Goal: Task Accomplishment & Management: Use online tool/utility

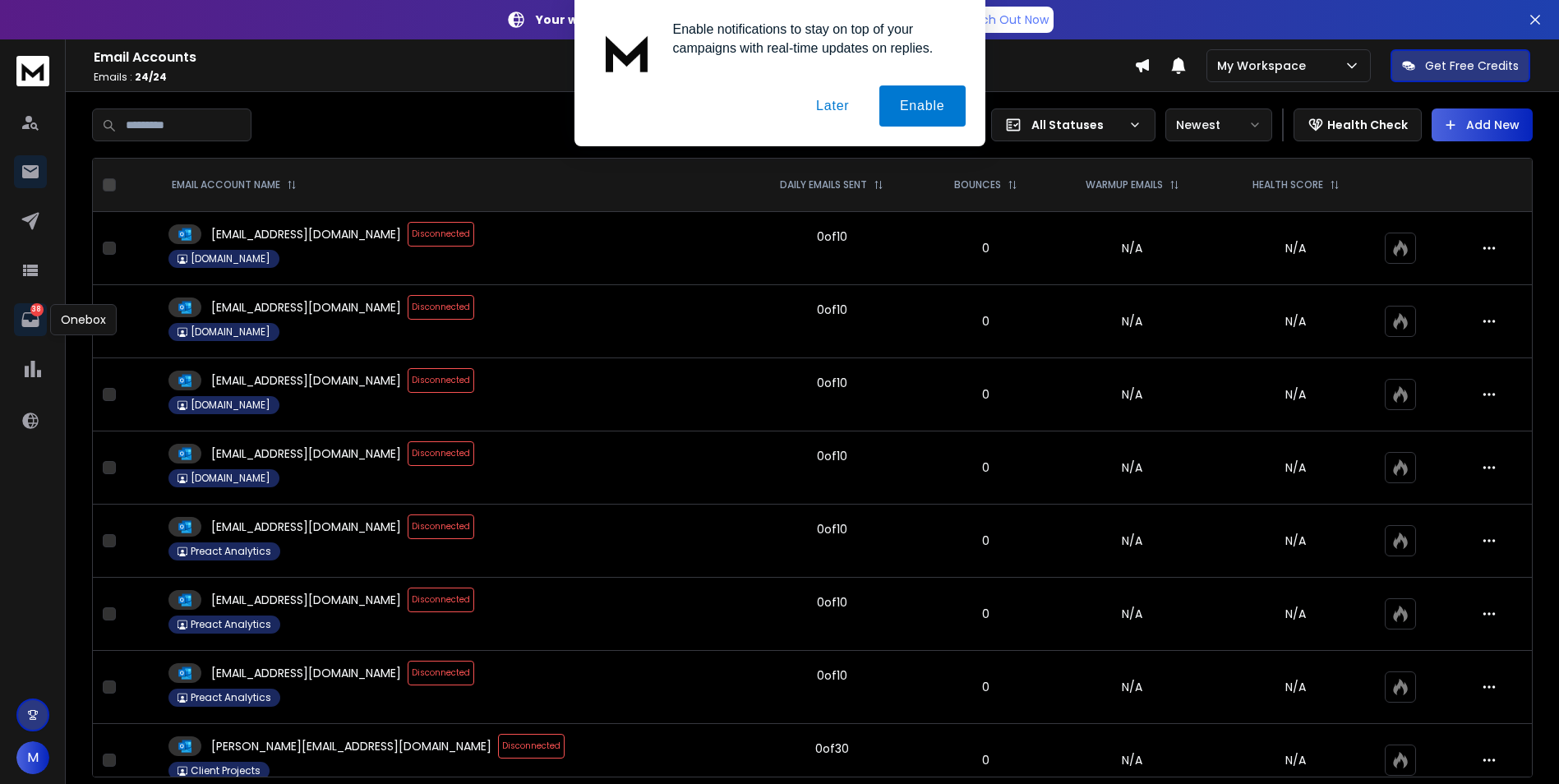
click at [29, 324] on icon at bounding box center [30, 319] width 17 height 15
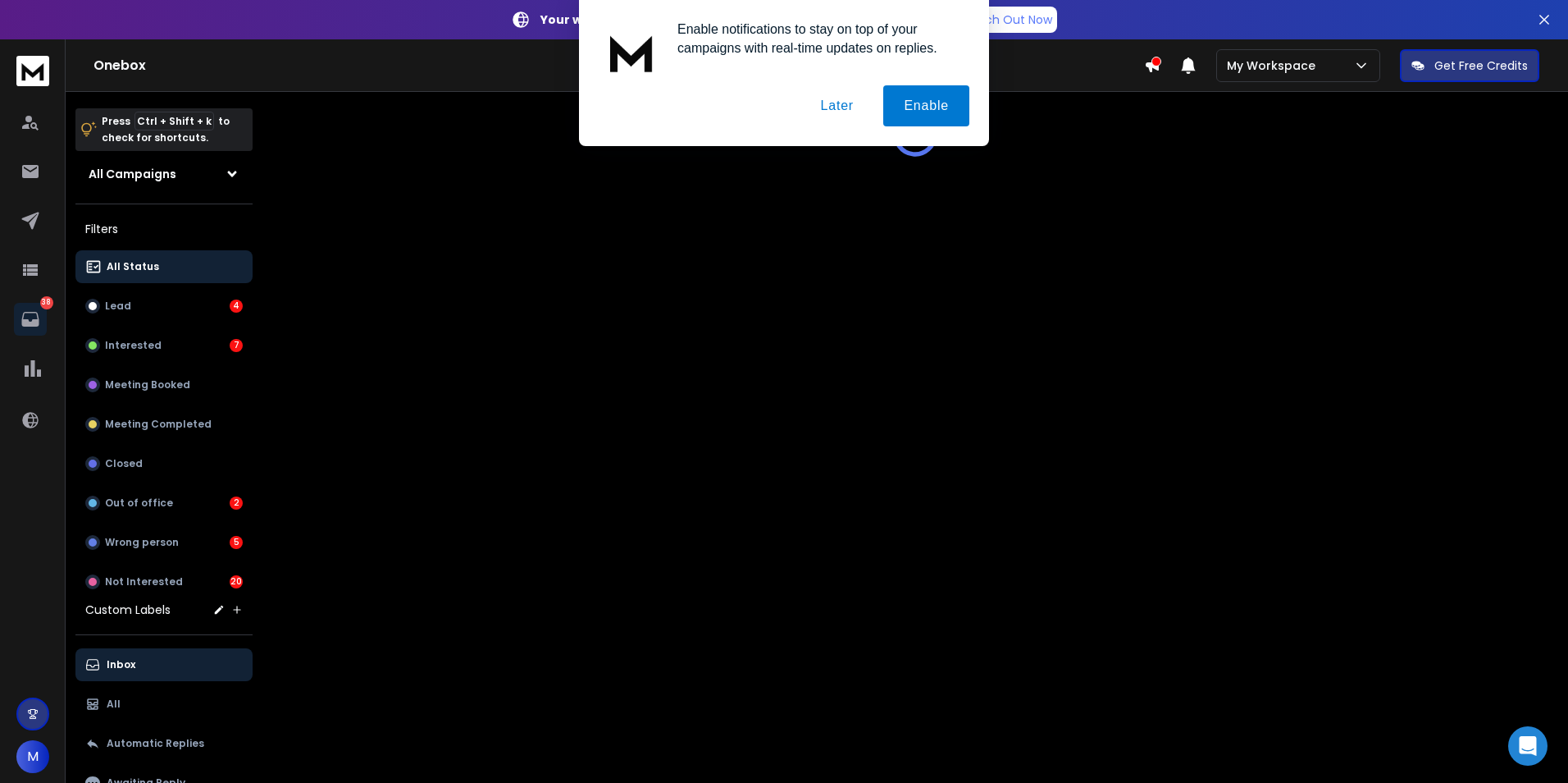
click at [842, 107] on button "Later" at bounding box center [837, 105] width 74 height 41
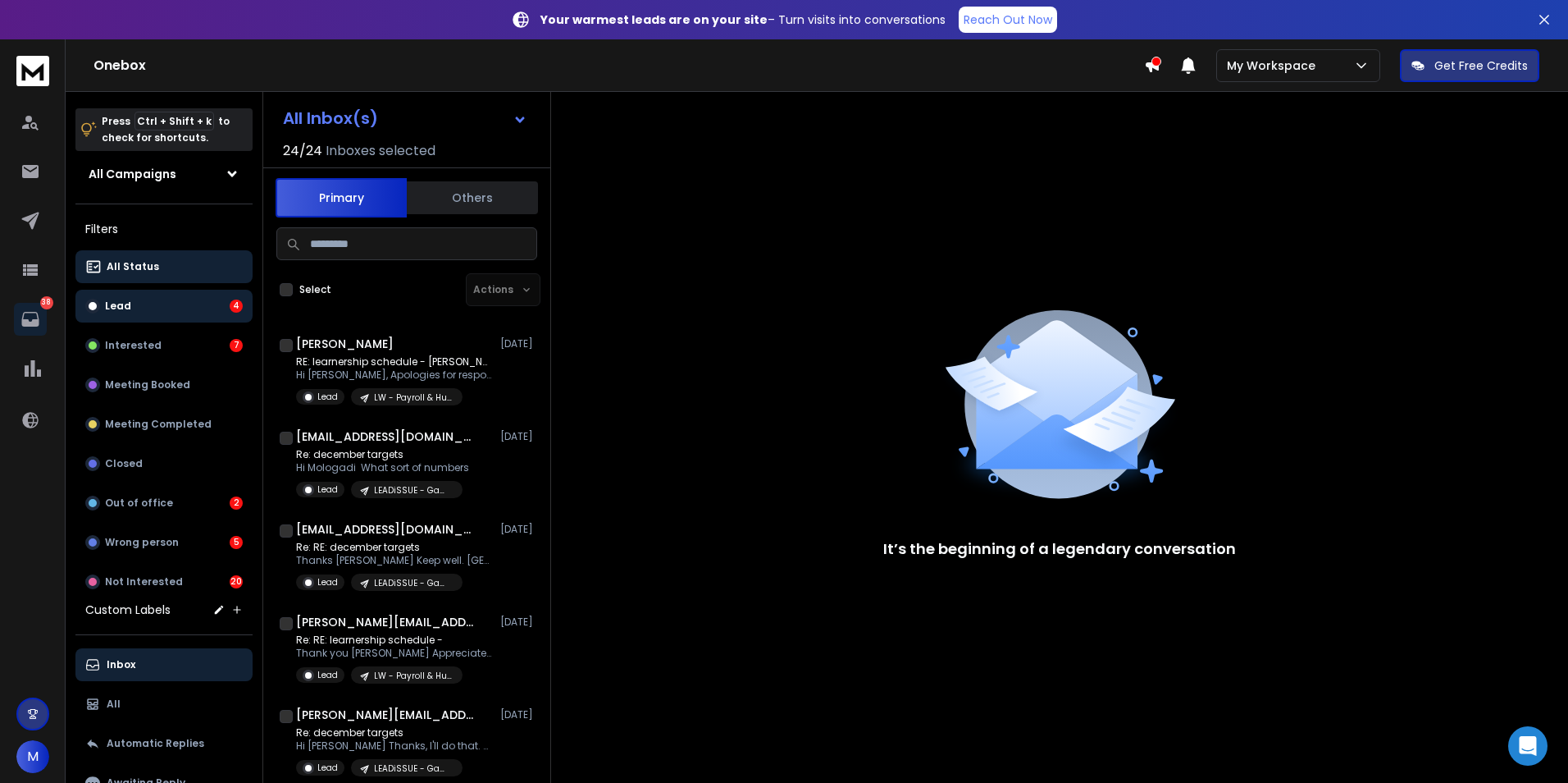
click at [165, 305] on button "Lead 4" at bounding box center [164, 307] width 177 height 33
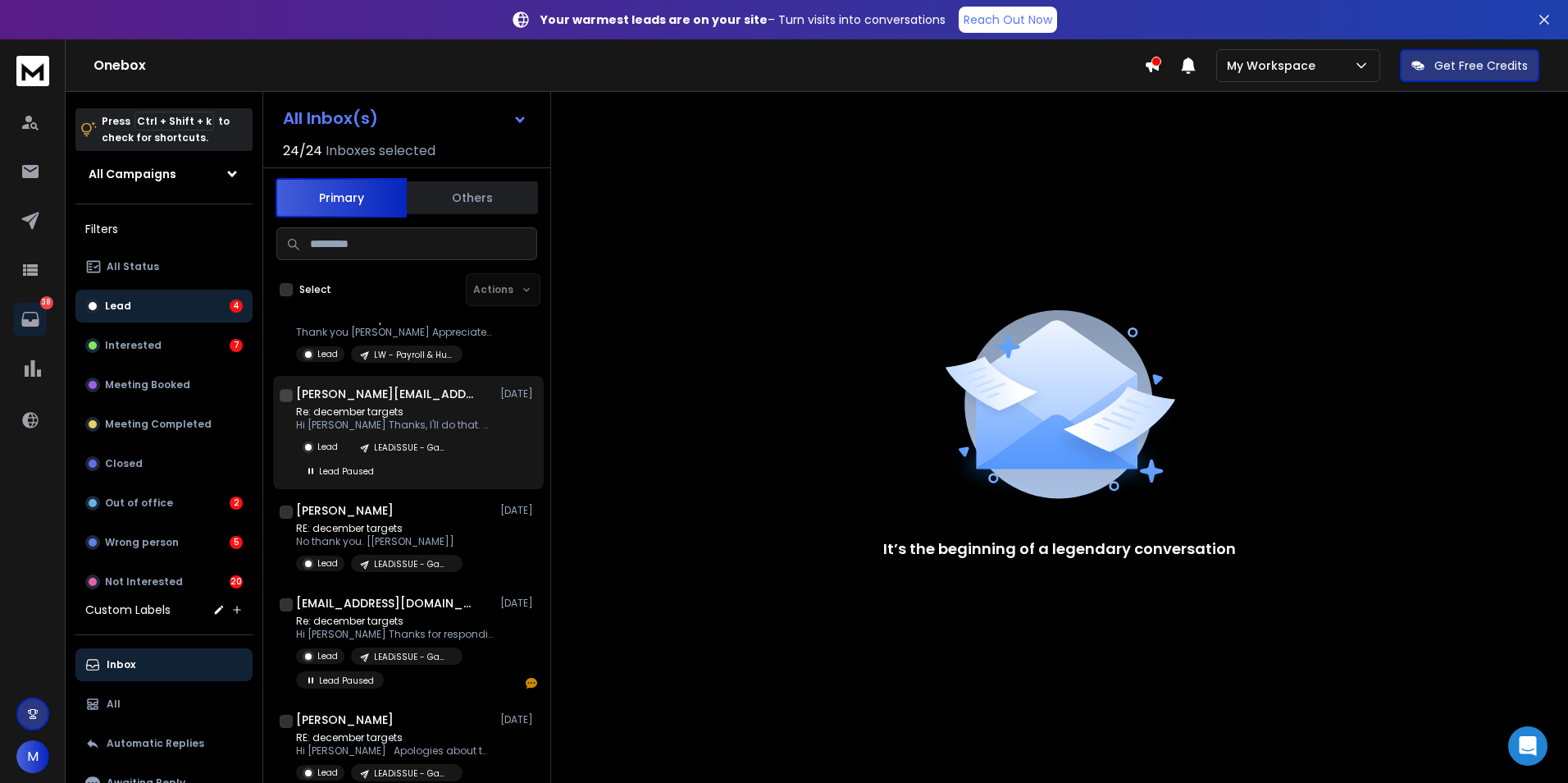
scroll to position [328, 0]
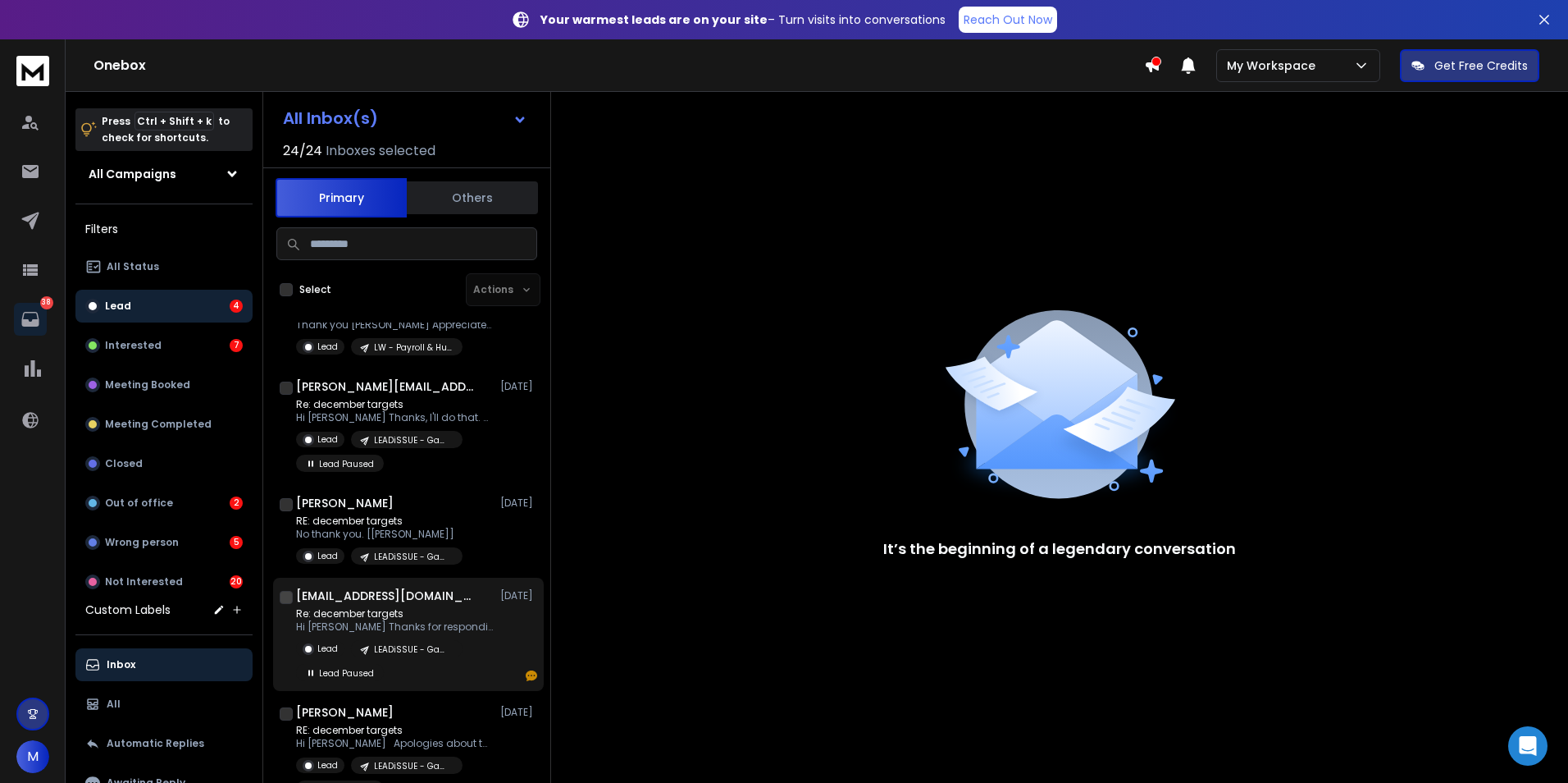
click at [443, 610] on p "Re: december targets" at bounding box center [394, 613] width 197 height 13
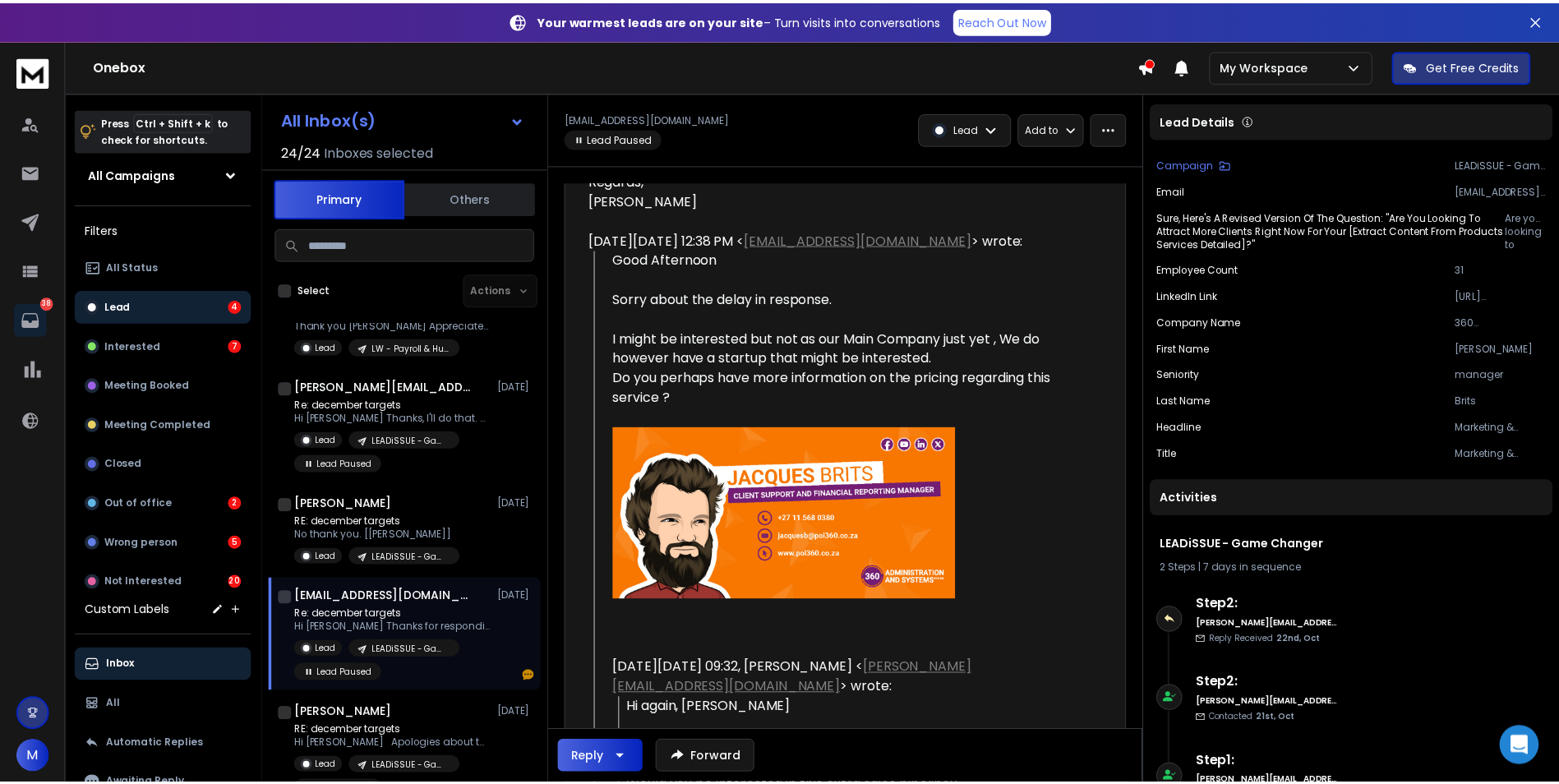
scroll to position [411, 0]
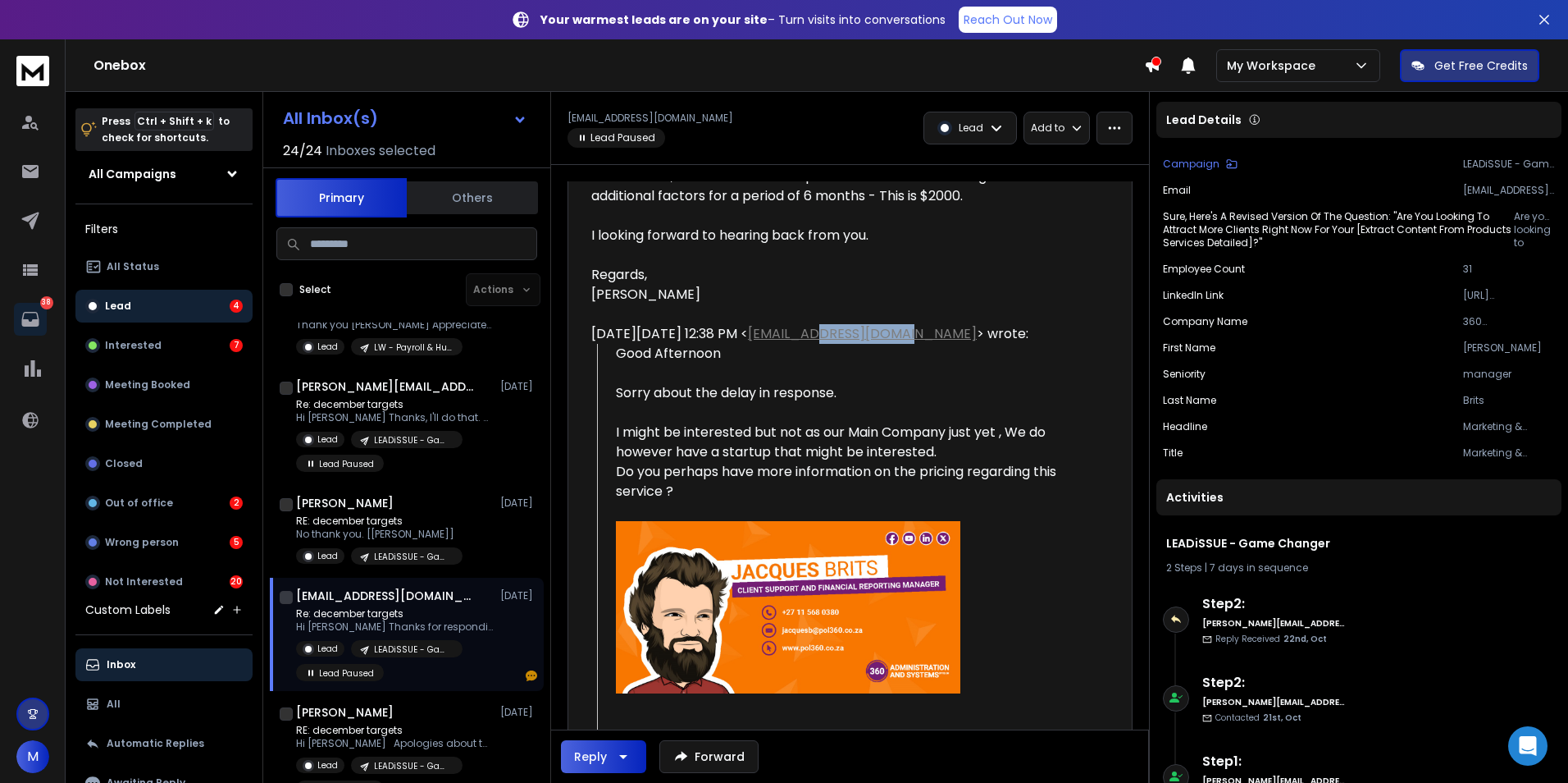
drag, startPoint x: 996, startPoint y: 333, endPoint x: 916, endPoint y: 335, distance: 80.0
click at [916, 335] on div "[DATE][DATE] 12:38 PM < [EMAIL_ADDRESS][DOMAIN_NAME] > wrote:" at bounding box center [831, 334] width 479 height 20
copy link "[DOMAIN_NAME]"
click at [34, 172] on icon at bounding box center [30, 171] width 17 height 13
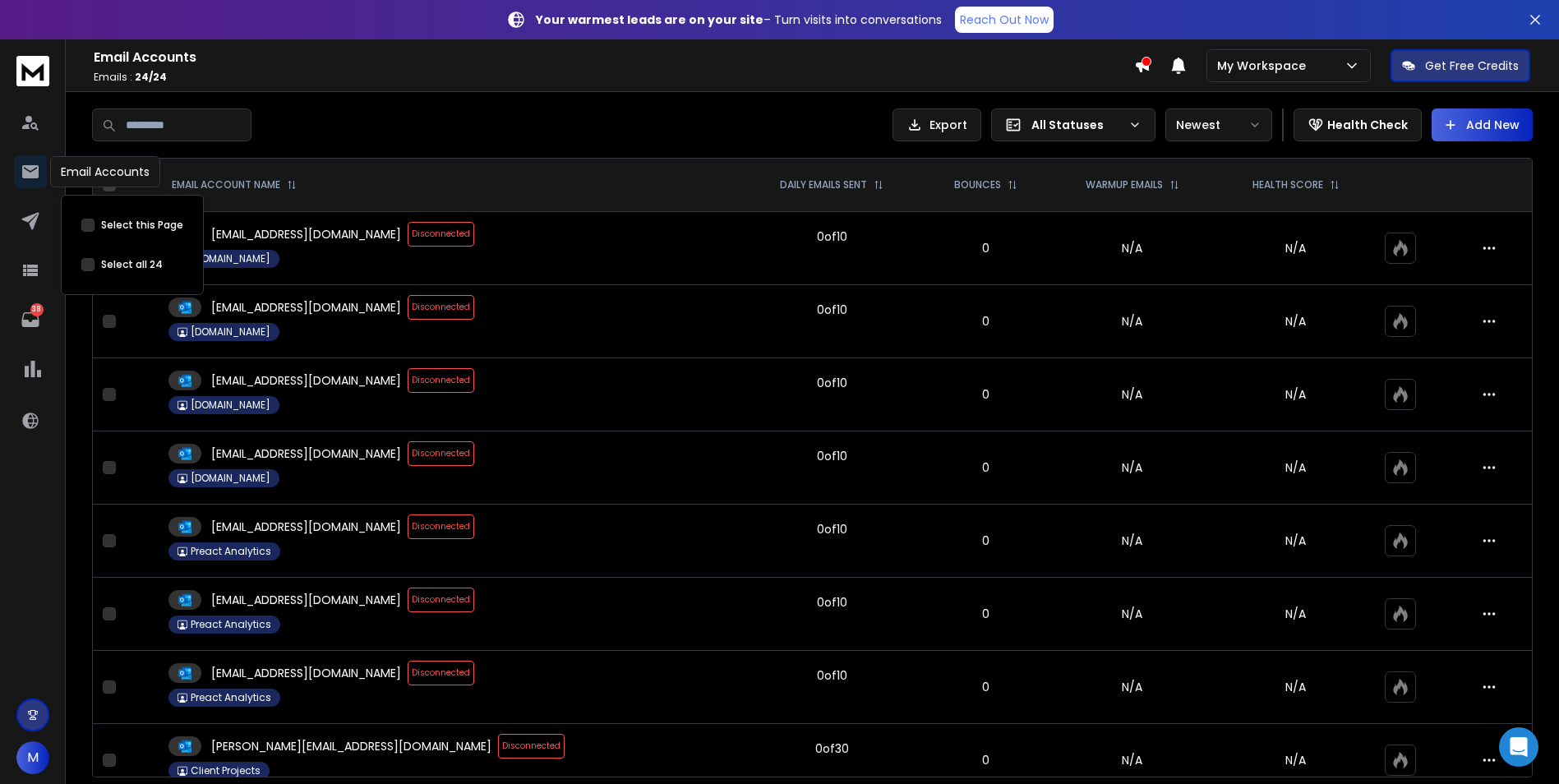
click at [109, 194] on th at bounding box center [125, 185] width 65 height 53
click at [108, 189] on button "button" at bounding box center [109, 184] width 13 height 13
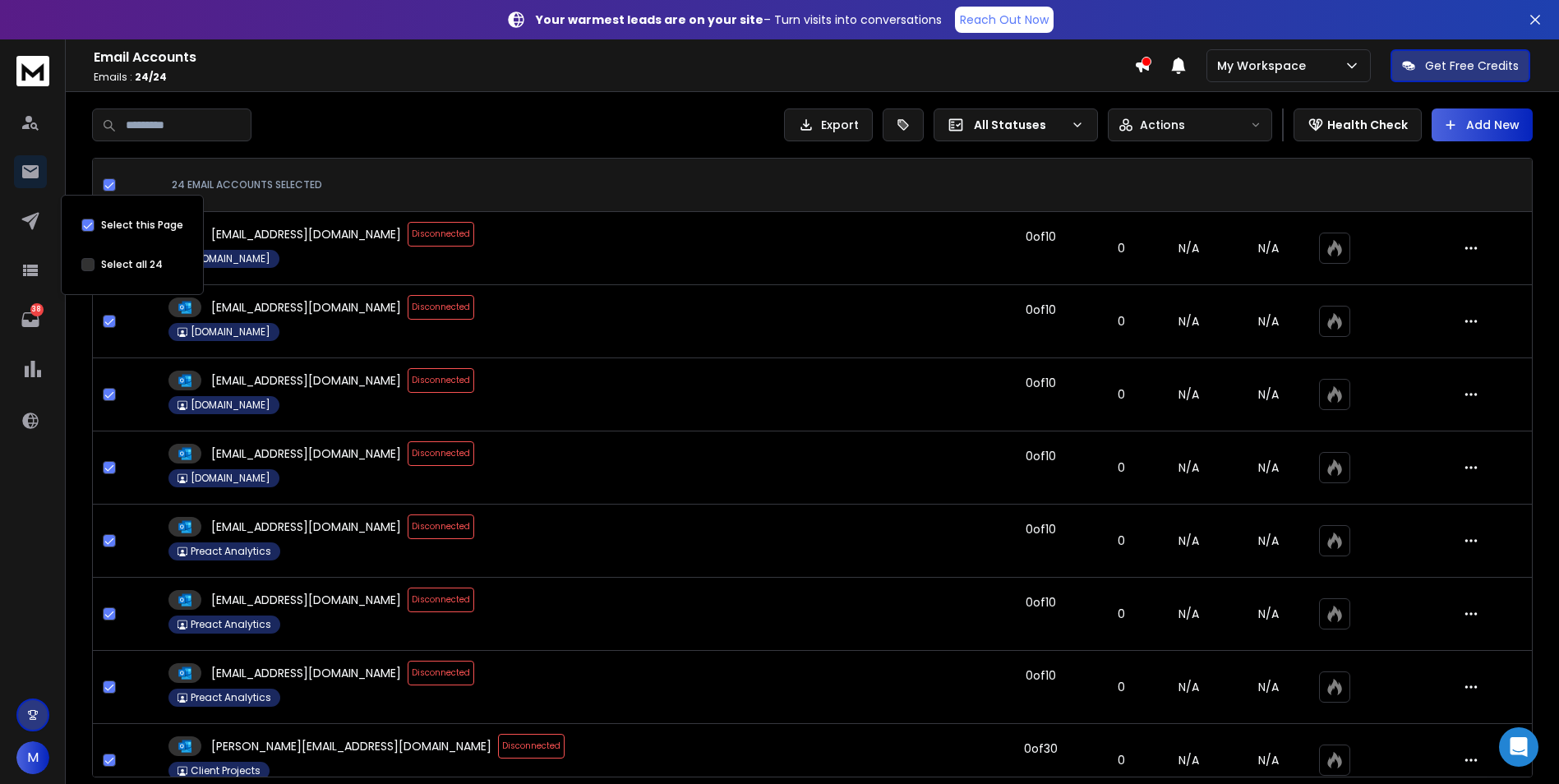
click at [120, 264] on label "Select all 24" at bounding box center [132, 264] width 62 height 13
click at [1243, 117] on div "Actions" at bounding box center [1180, 125] width 125 height 17
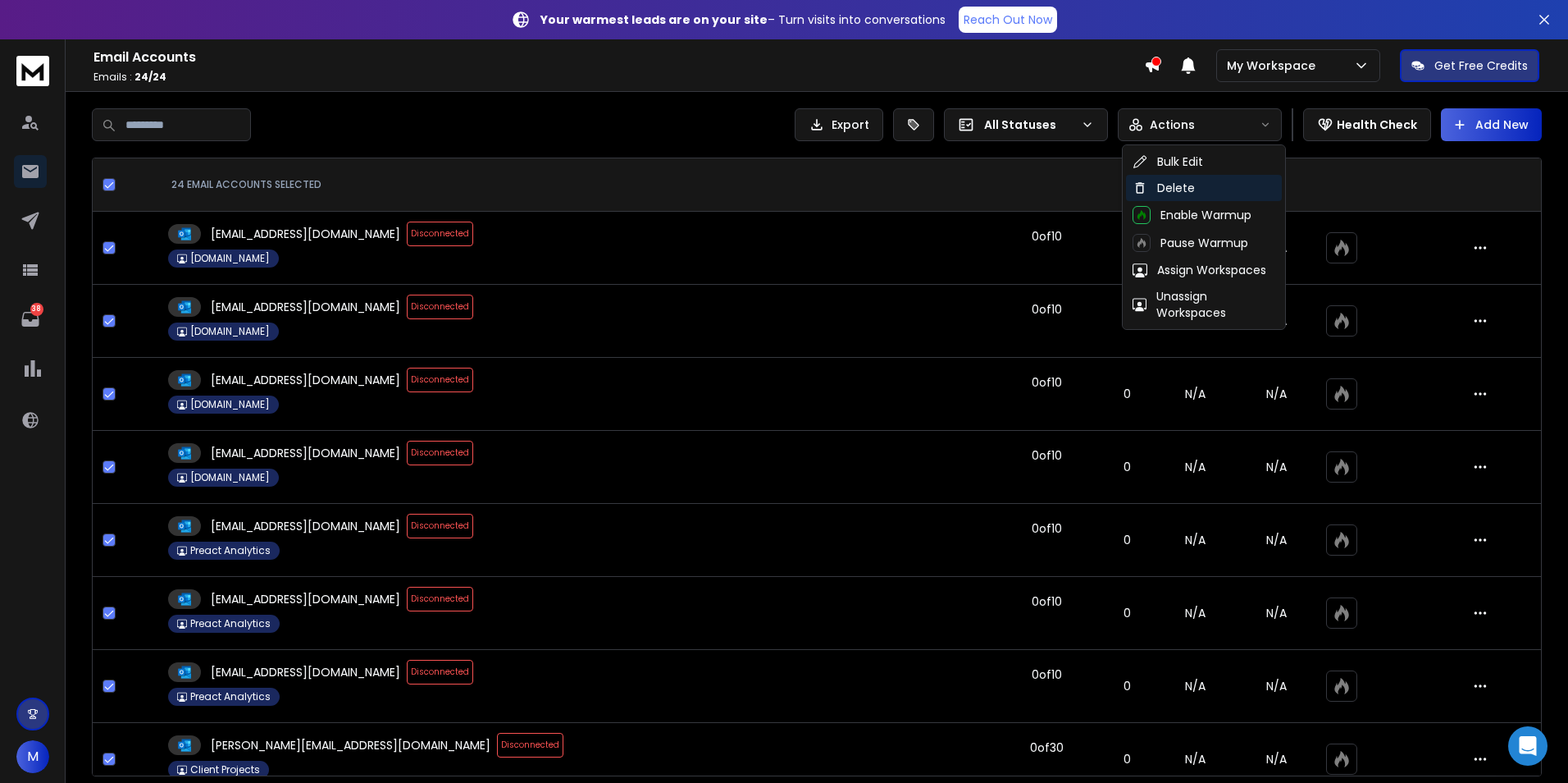
click at [1168, 198] on div "Delete" at bounding box center [1203, 188] width 156 height 26
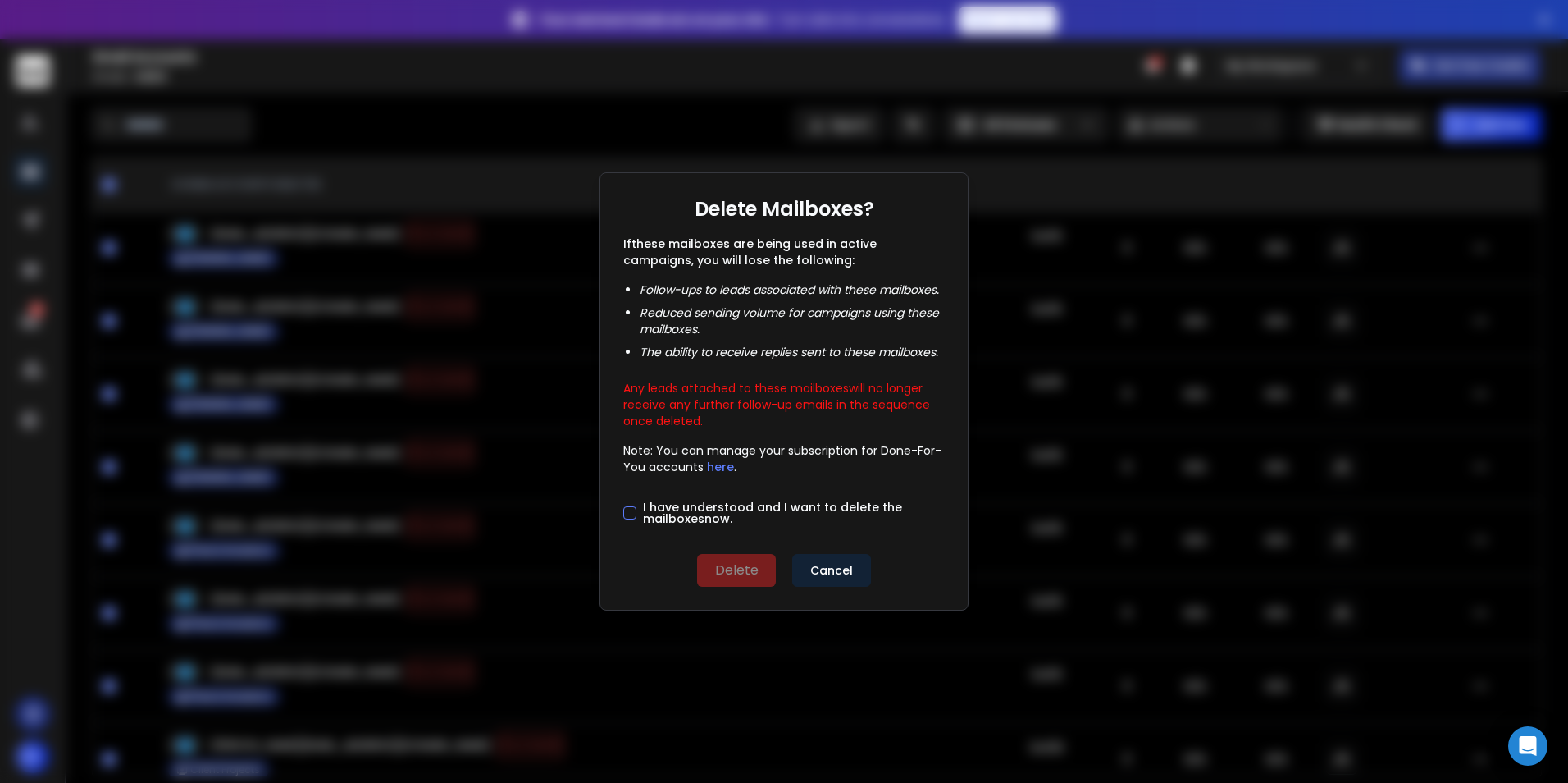
click at [662, 517] on label "I have understood and I want to delete the mailbox es now." at bounding box center [794, 513] width 302 height 23
click at [636, 517] on button "I have understood and I want to delete the mailbox es now." at bounding box center [629, 512] width 13 height 13
click at [742, 571] on button "Delete" at bounding box center [737, 570] width 78 height 33
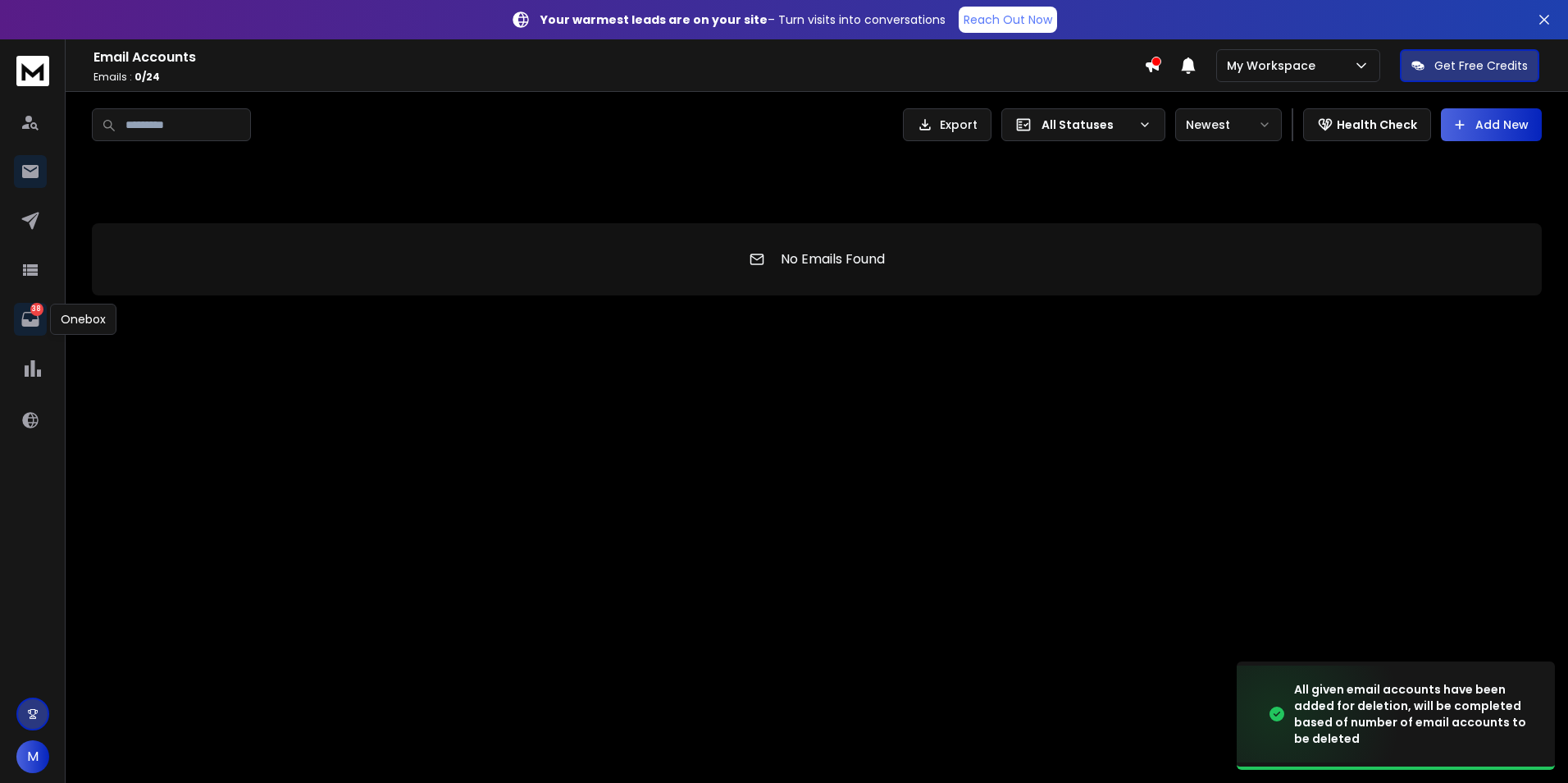
click at [30, 321] on icon at bounding box center [30, 319] width 17 height 15
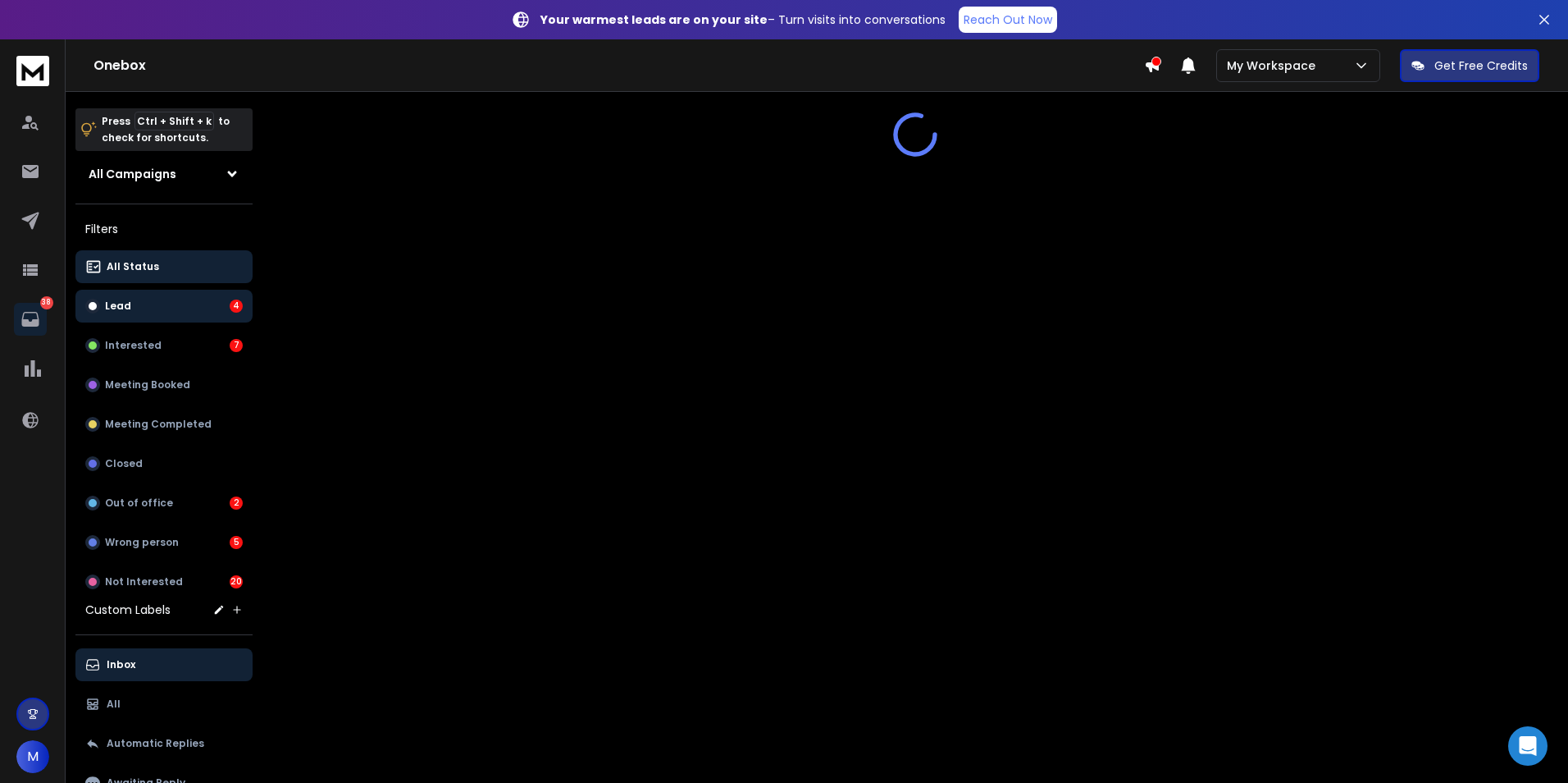
click at [183, 308] on button "Lead 4" at bounding box center [164, 307] width 177 height 33
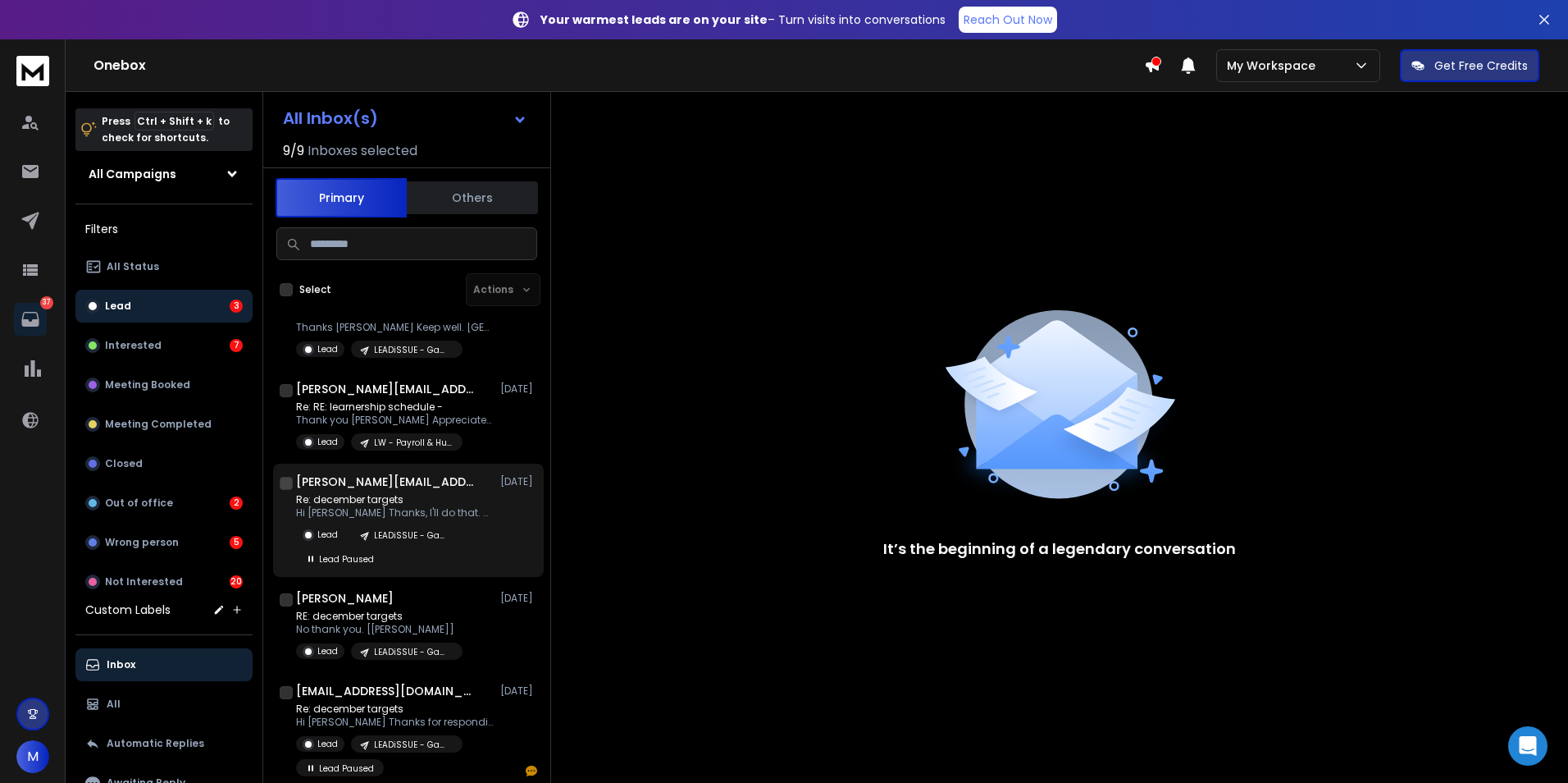
scroll to position [246, 0]
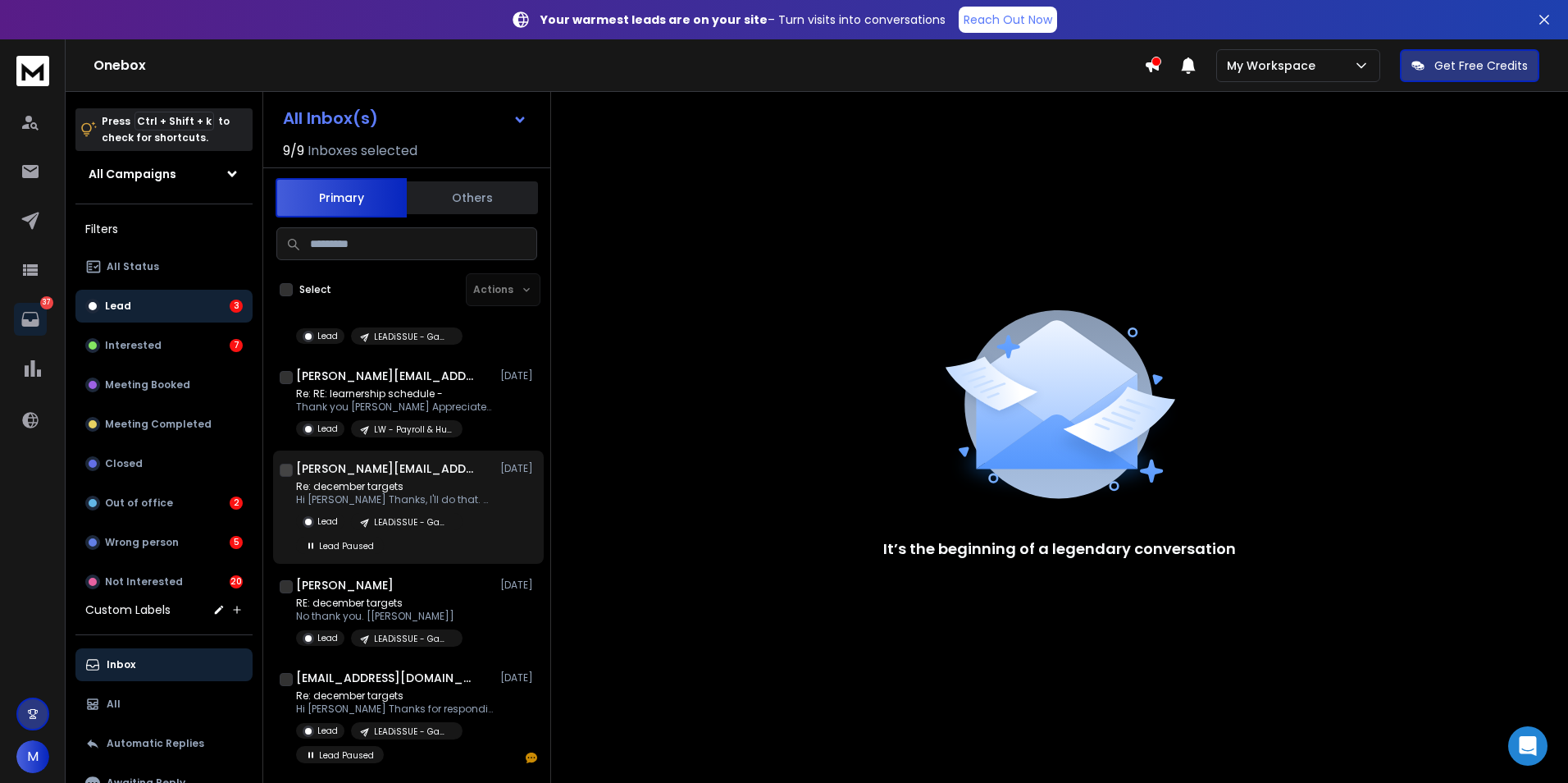
click at [389, 497] on p "Hi [PERSON_NAME] Thanks, I'll do that. Regards, [GEOGRAPHIC_DATA] On" at bounding box center [394, 499] width 197 height 13
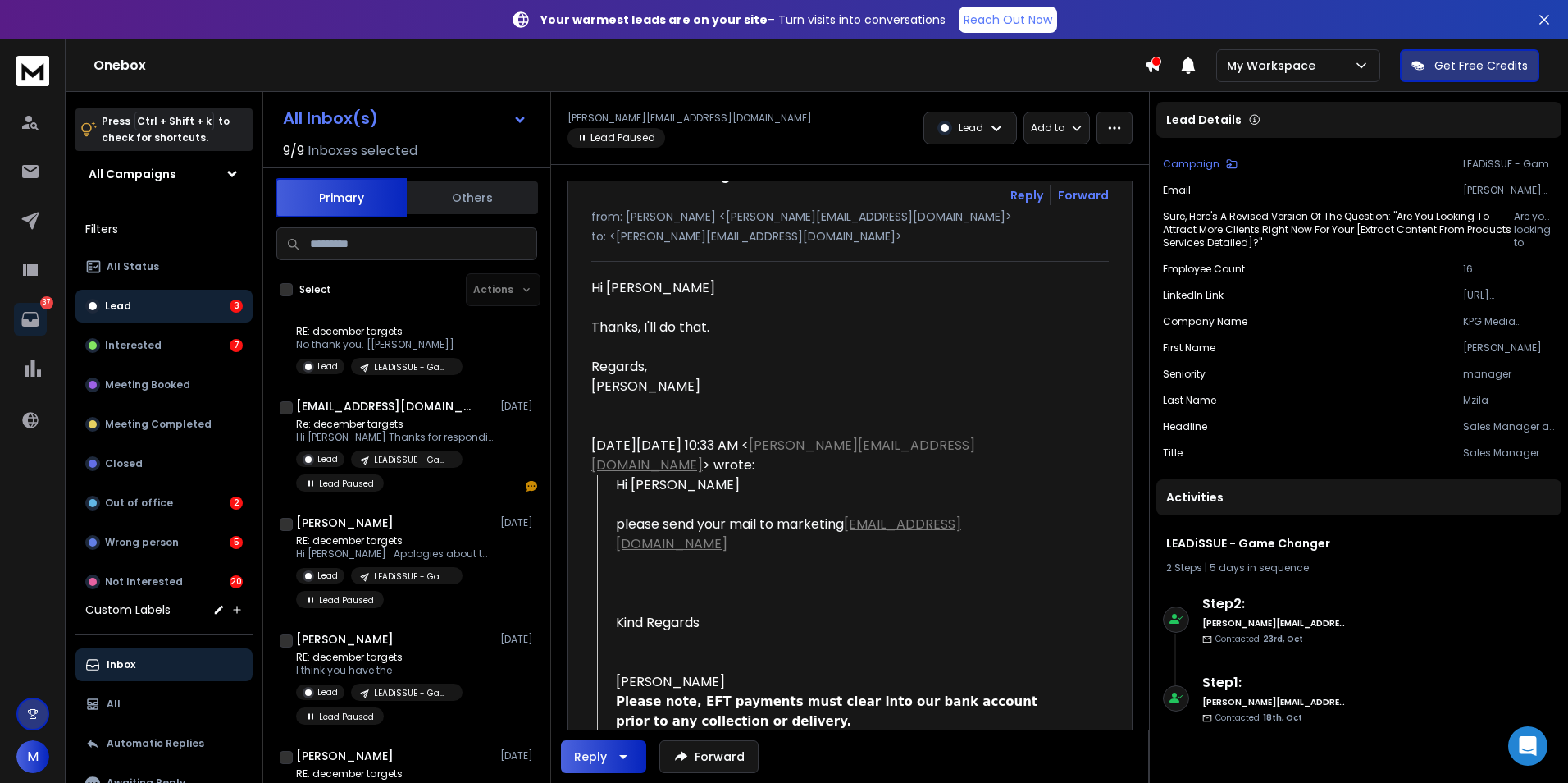
scroll to position [574, 0]
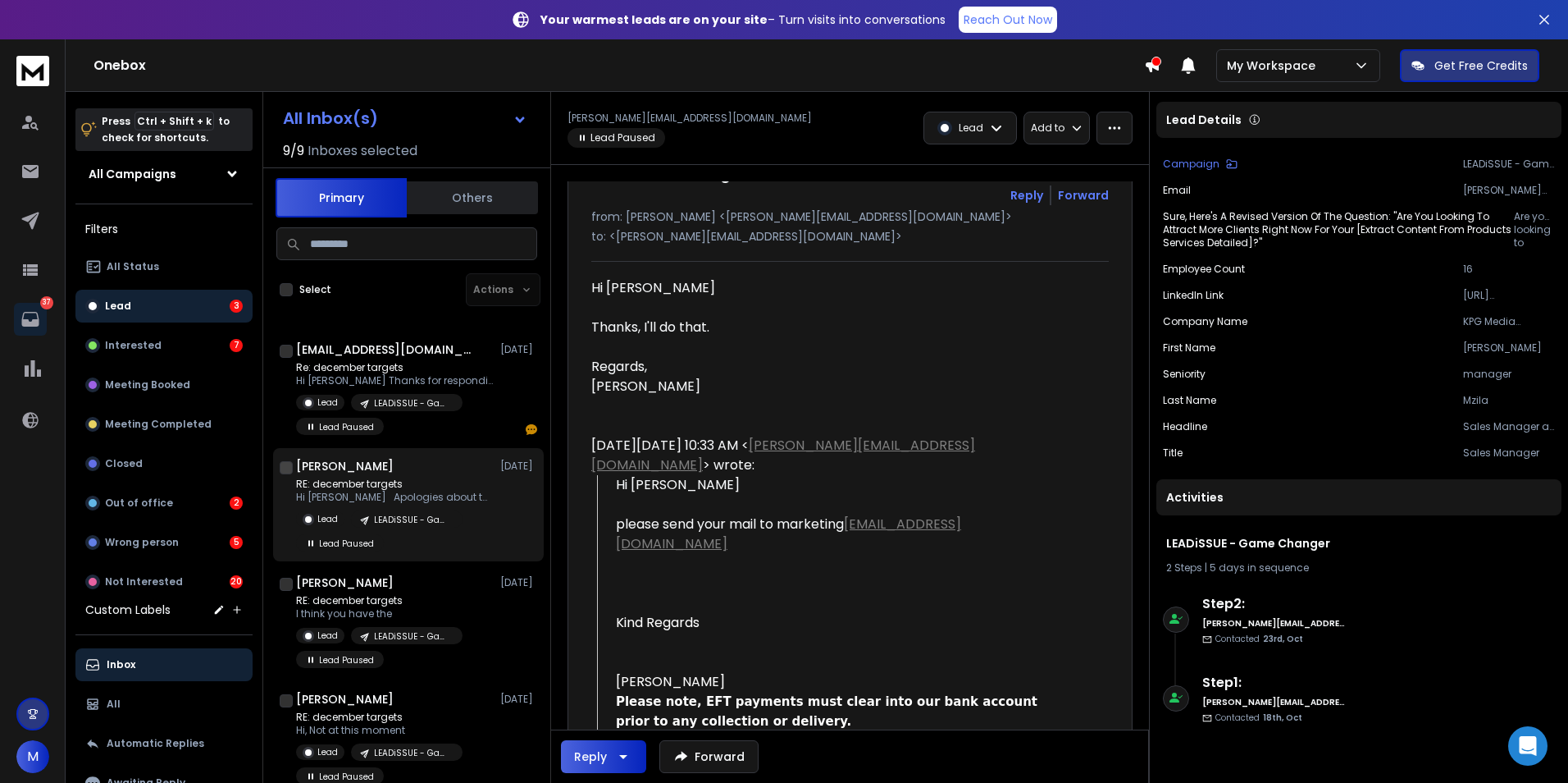
click at [400, 489] on p "RE: december targets" at bounding box center [394, 483] width 197 height 13
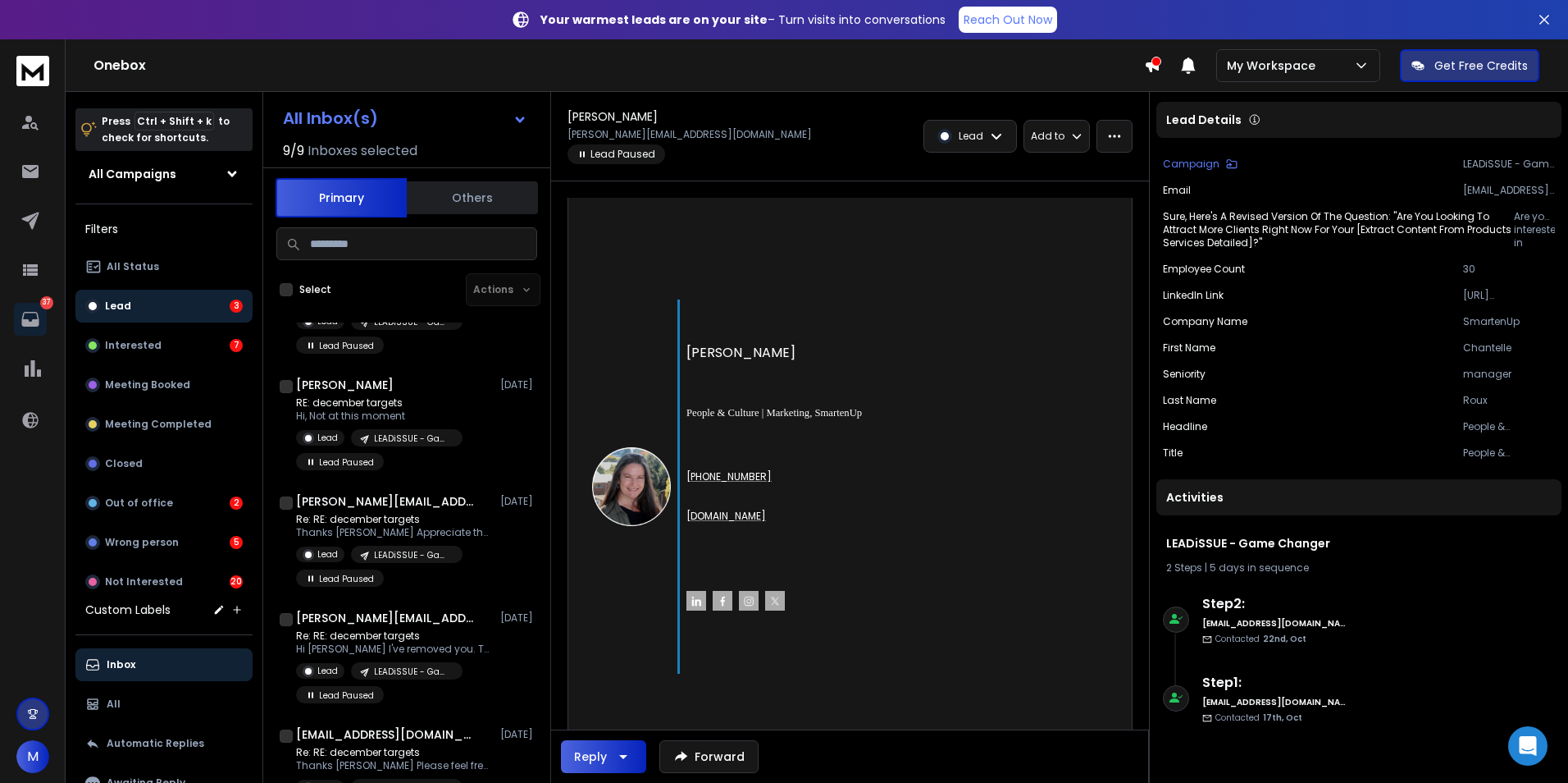
scroll to position [902, 0]
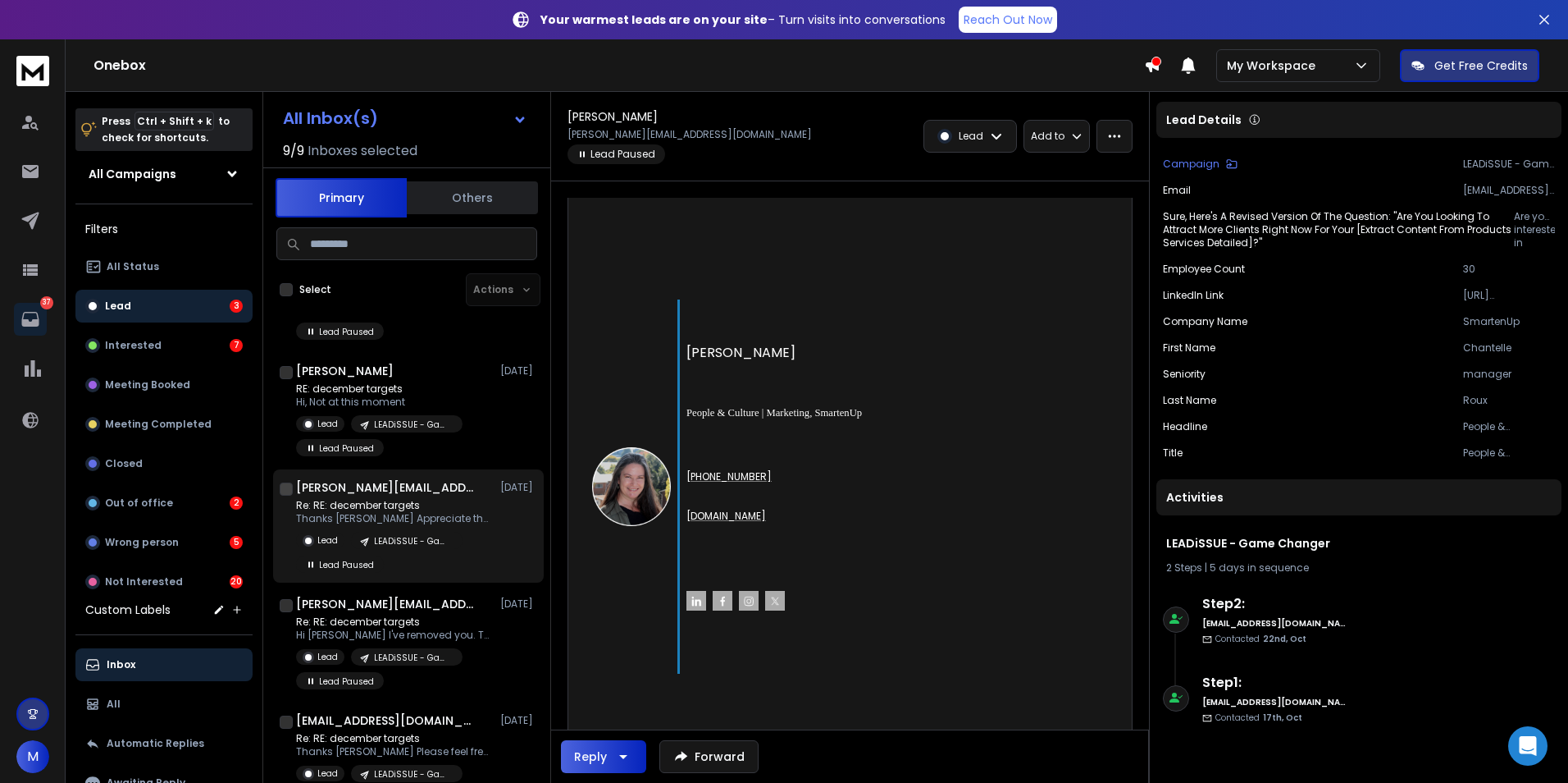
click at [419, 506] on p "Re: RE: december targets" at bounding box center [394, 505] width 197 height 13
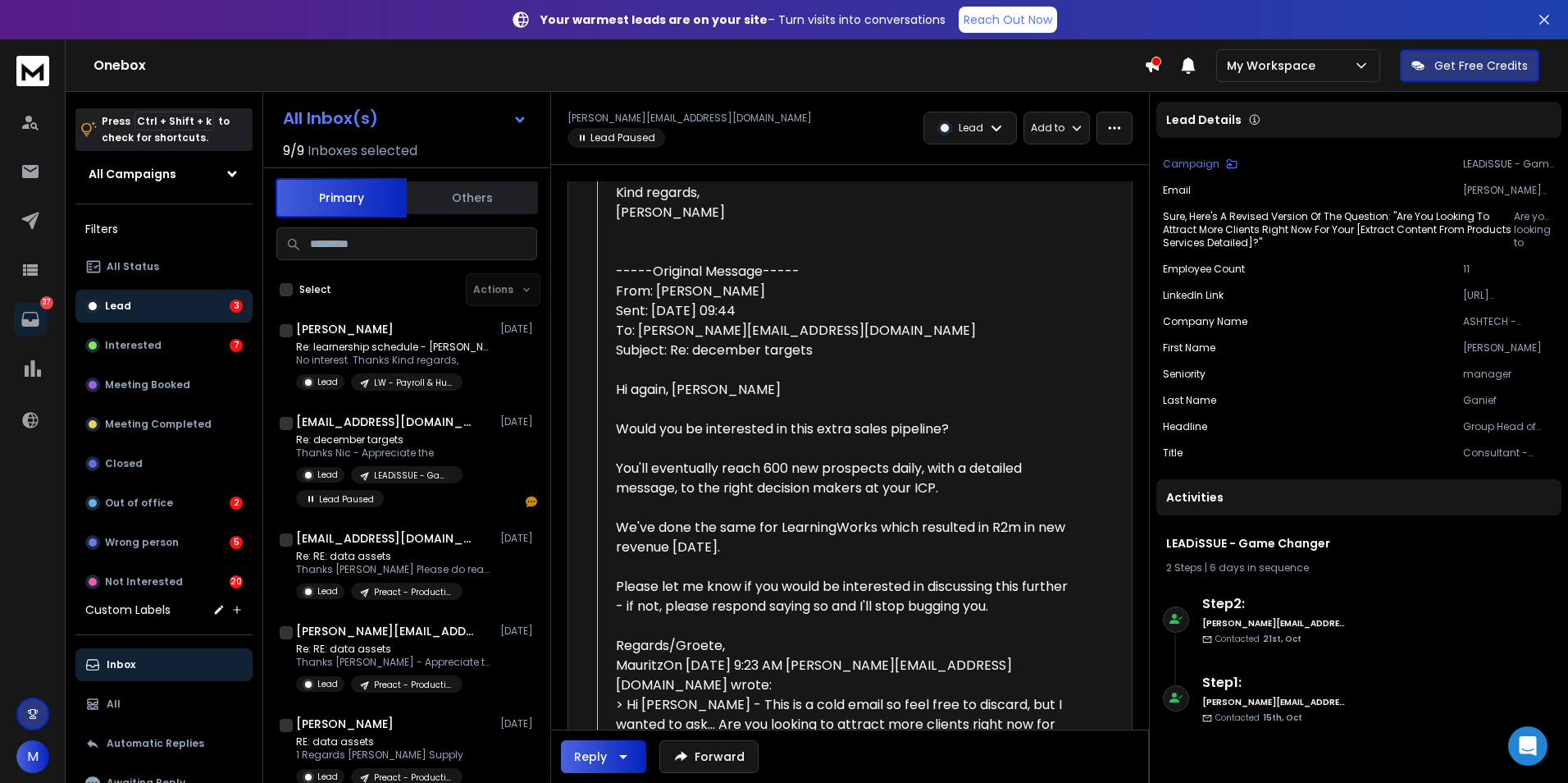
scroll to position [1641, 0]
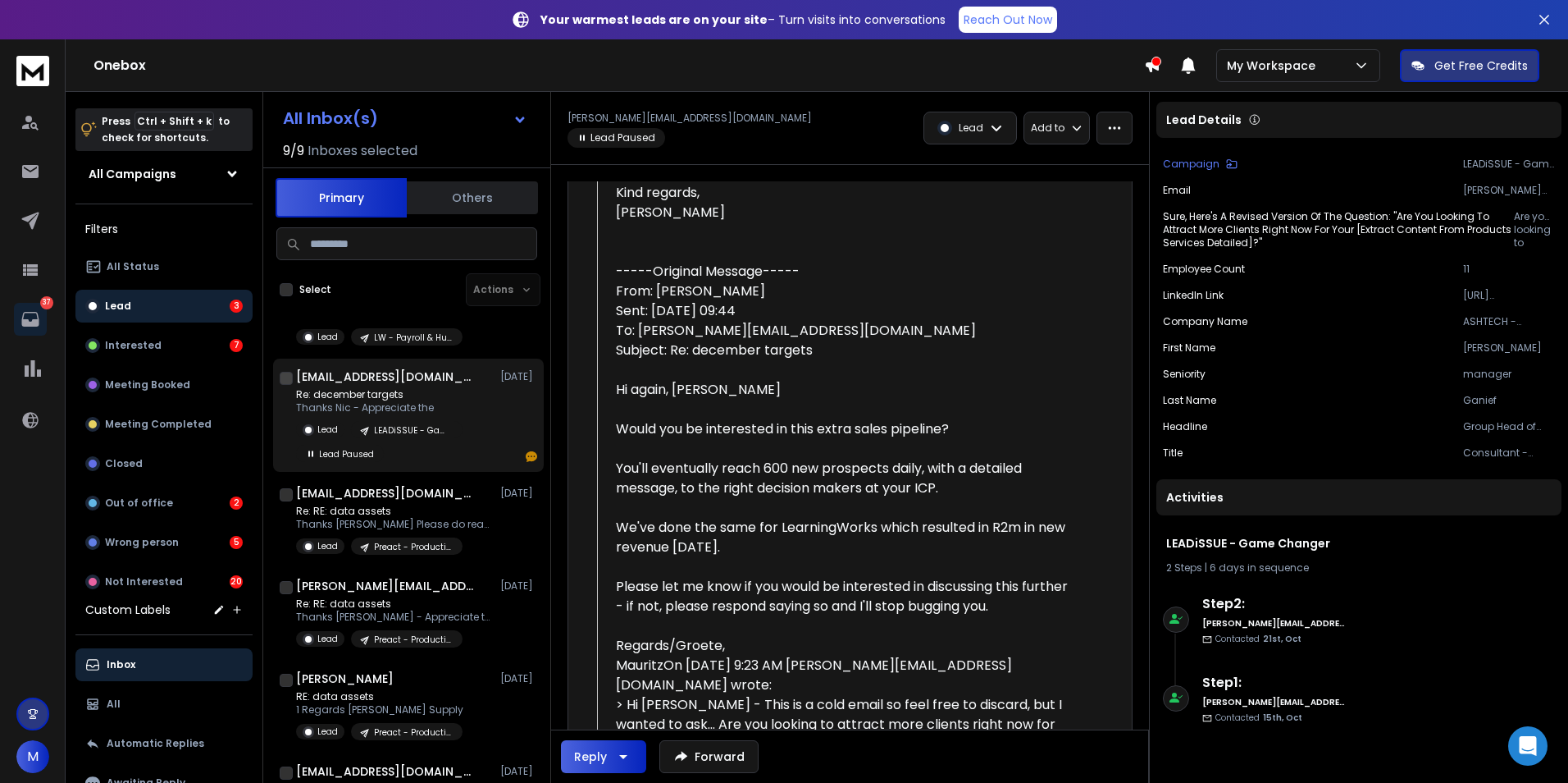
click at [419, 402] on p "Thanks Nic - Appreciate the" at bounding box center [394, 408] width 197 height 13
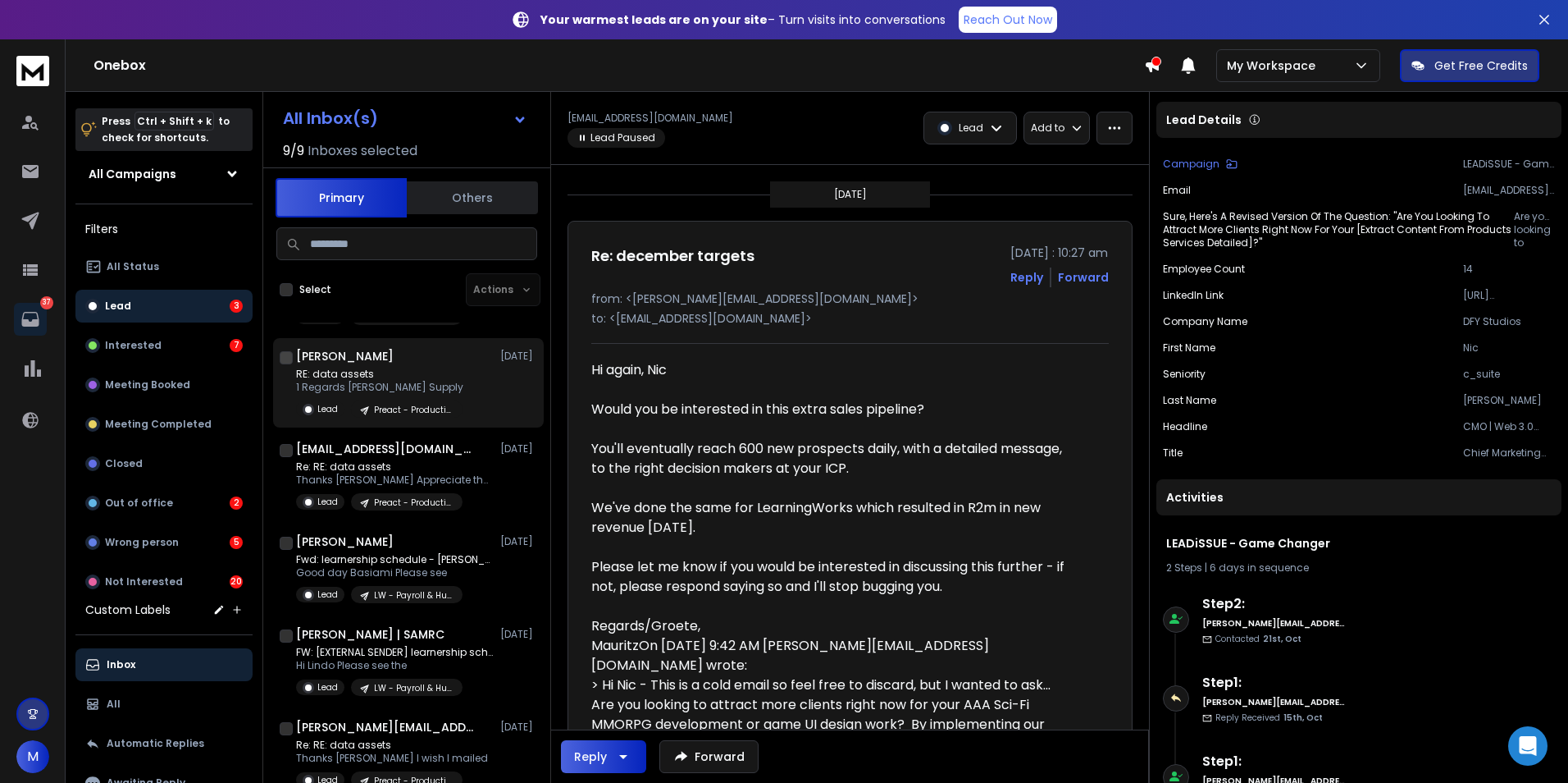
scroll to position [1969, 0]
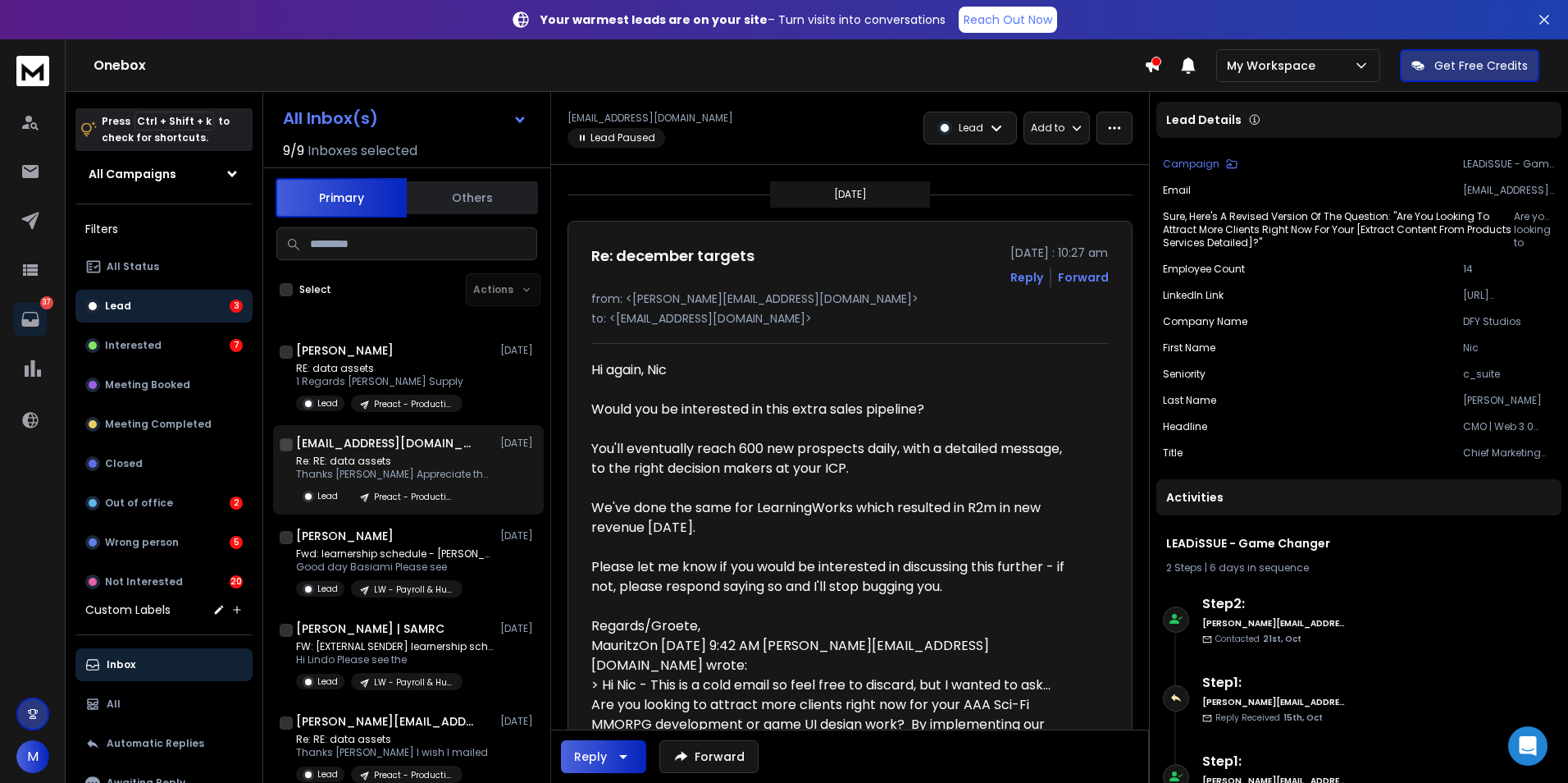
click at [434, 464] on p "Re: RE: data assets" at bounding box center [394, 461] width 197 height 13
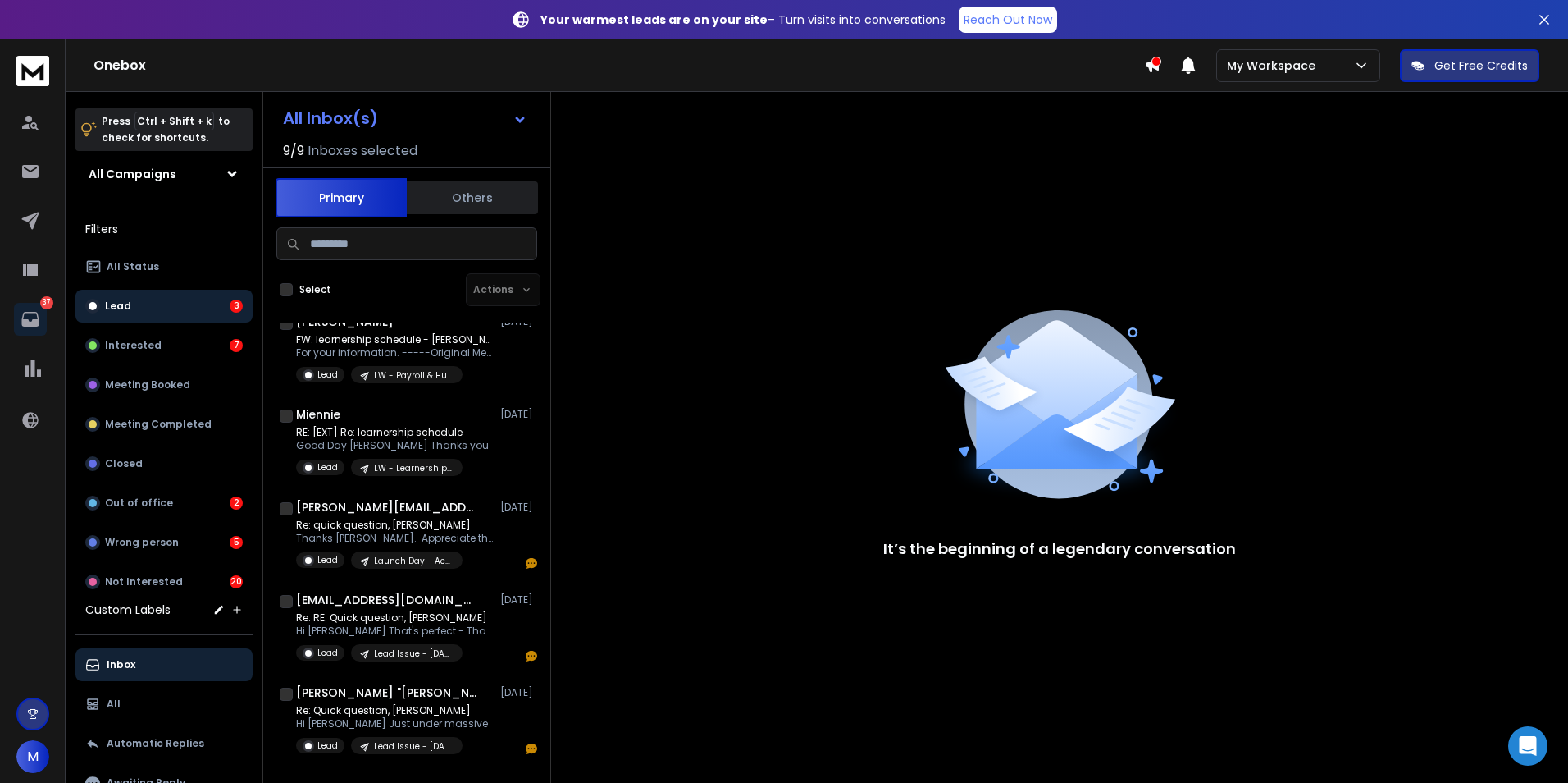
scroll to position [2498, 0]
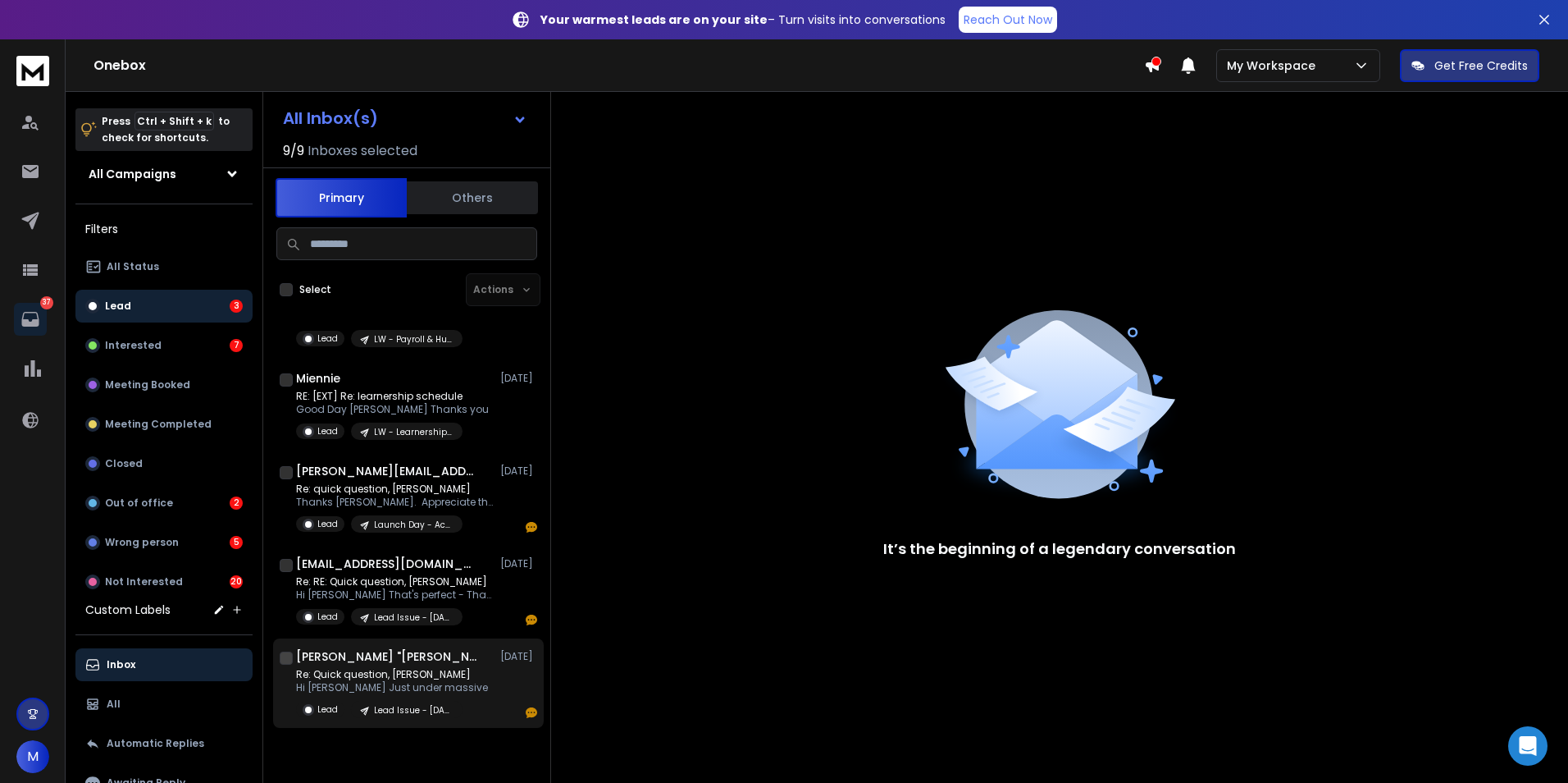
click at [448, 676] on p "Re: Quick question, [PERSON_NAME]" at bounding box center [392, 674] width 192 height 13
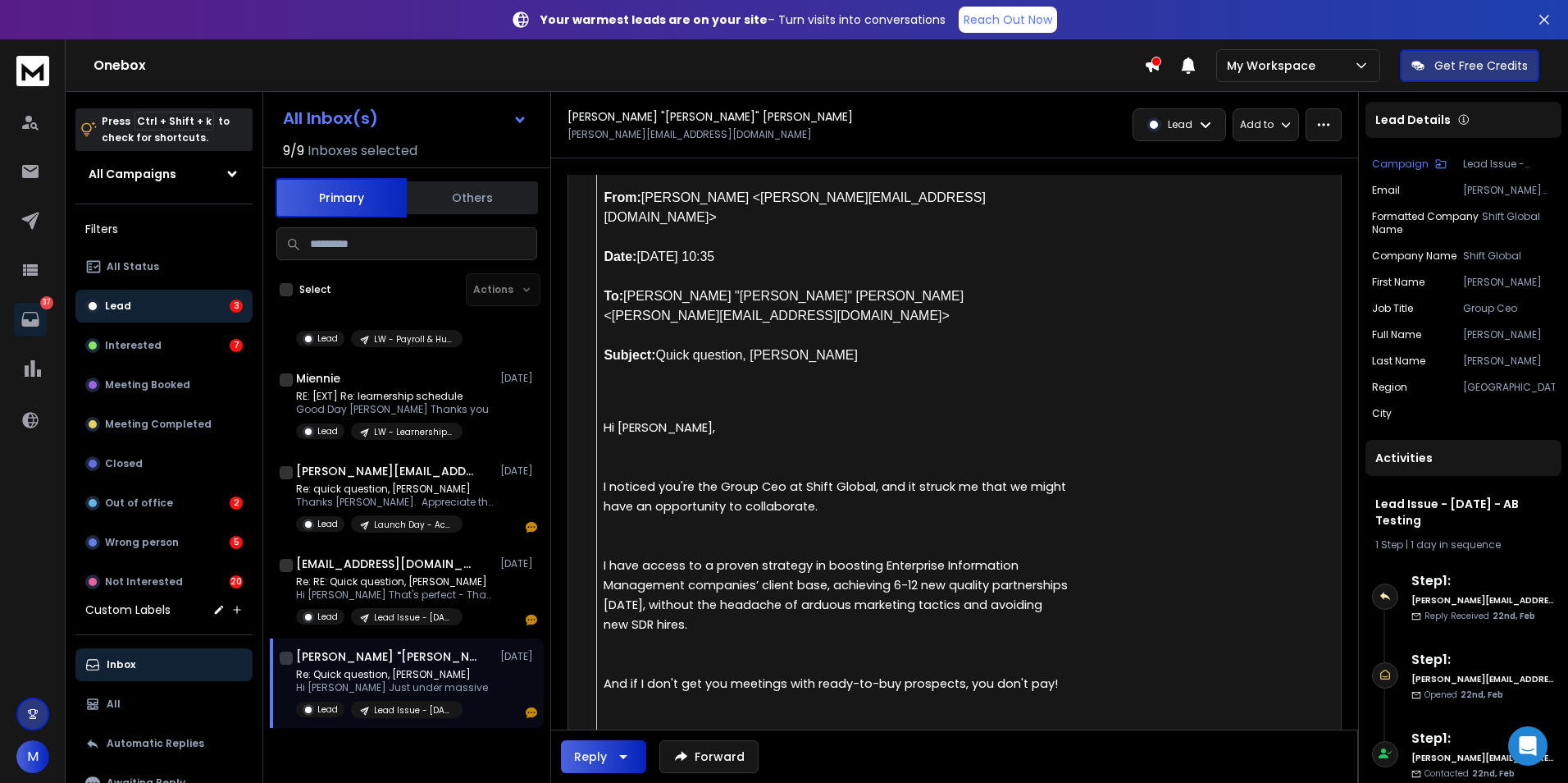
scroll to position [2543, 0]
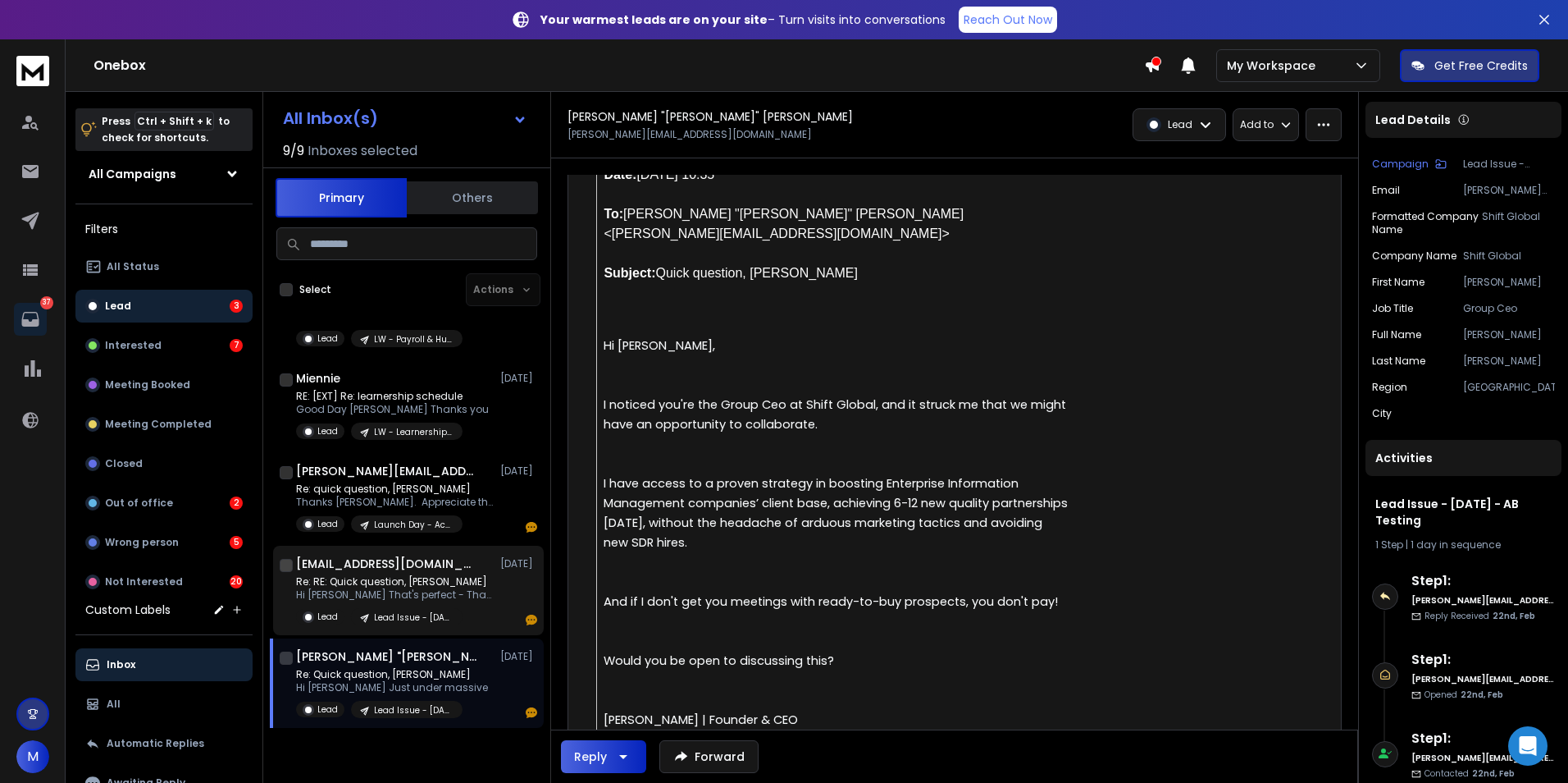
click at [448, 593] on p "Hi [PERSON_NAME] That's perfect - Thanks" at bounding box center [394, 594] width 197 height 13
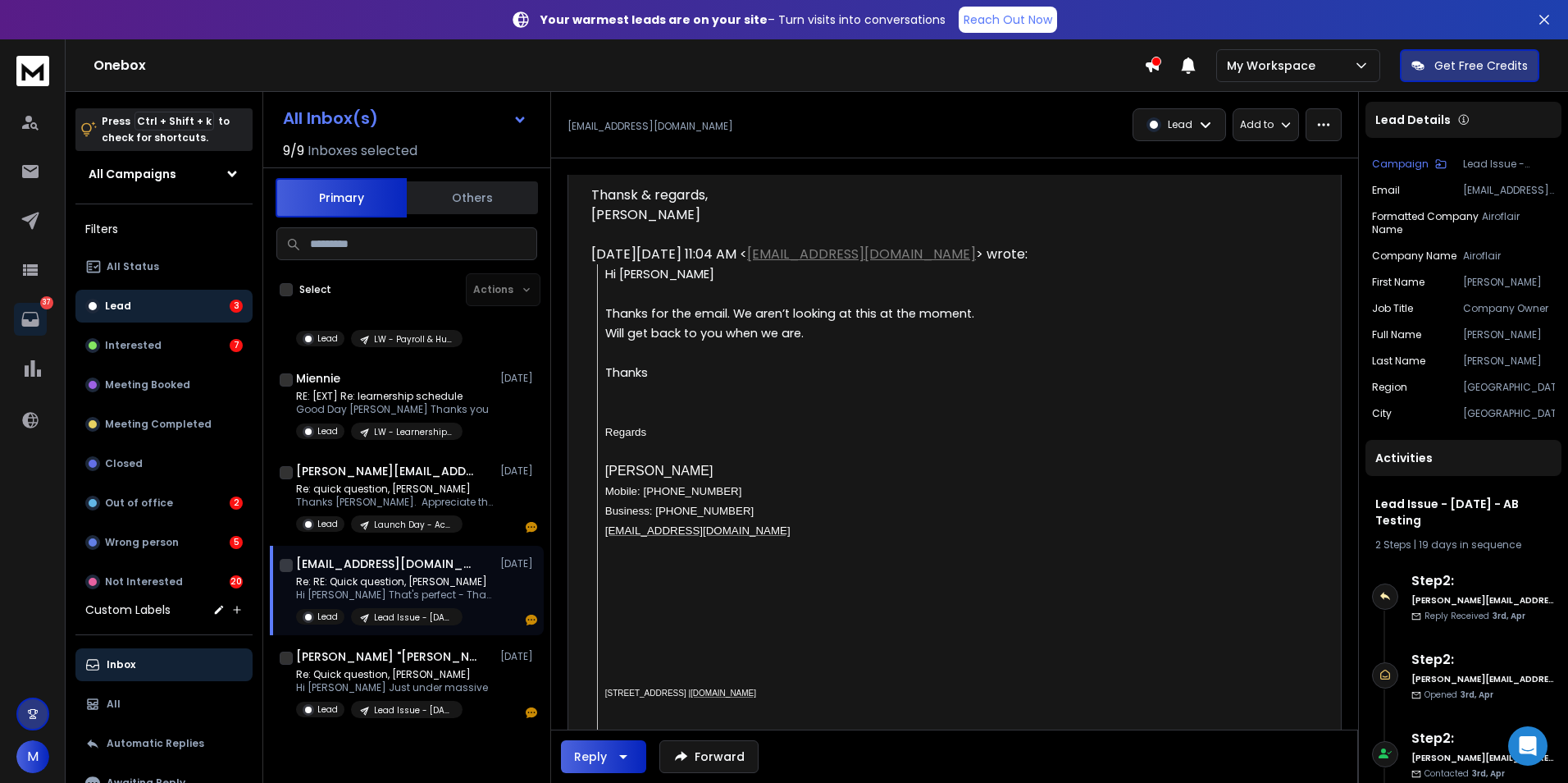
scroll to position [328, 0]
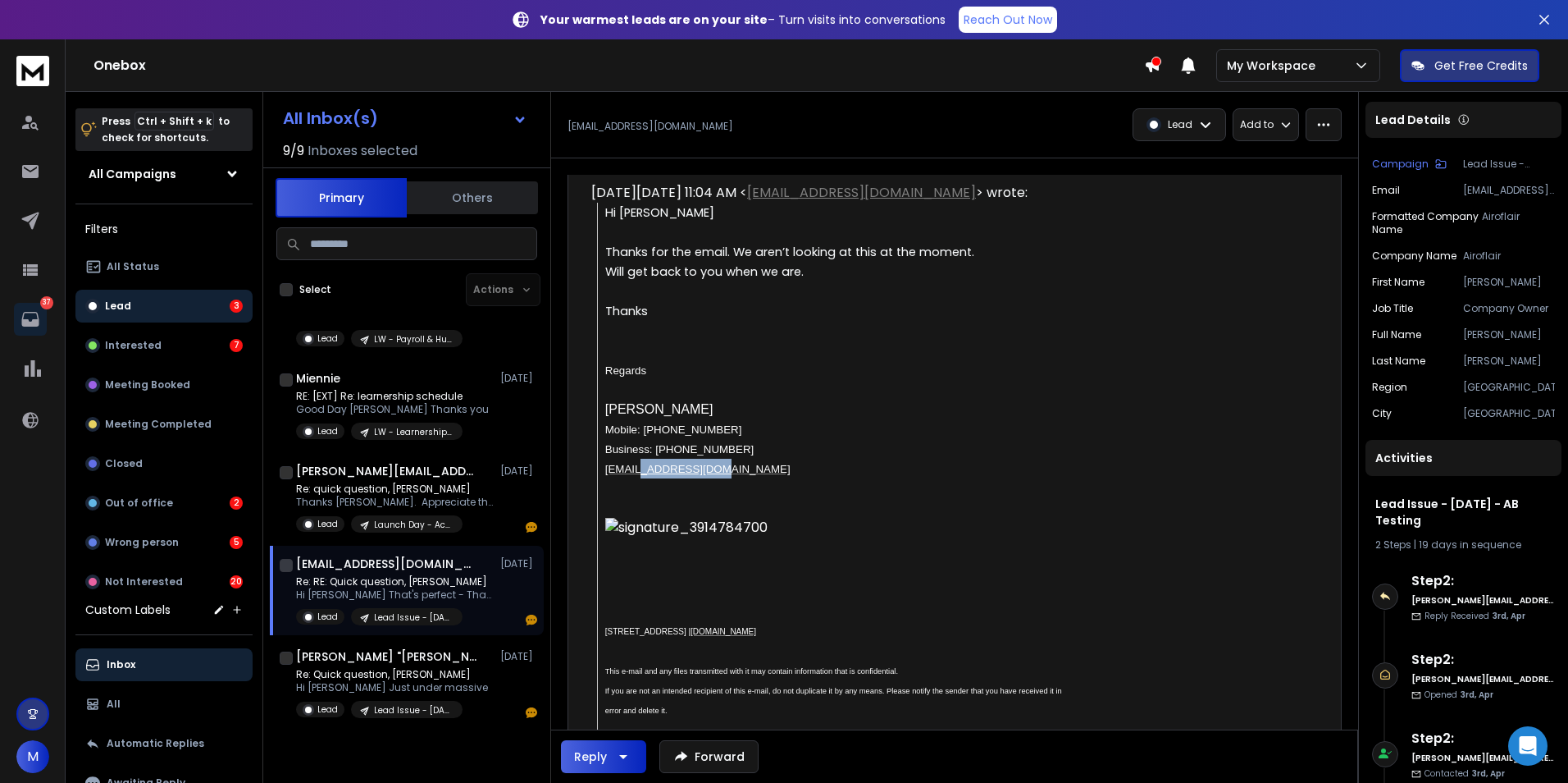
drag, startPoint x: 717, startPoint y: 469, endPoint x: 647, endPoint y: 471, distance: 70.0
click at [647, 471] on p "[EMAIL_ADDRESS][DOMAIN_NAME]" at bounding box center [838, 469] width 465 height 20
copy span "[DOMAIN_NAME]"
click at [134, 355] on button "Interested 7" at bounding box center [164, 346] width 177 height 33
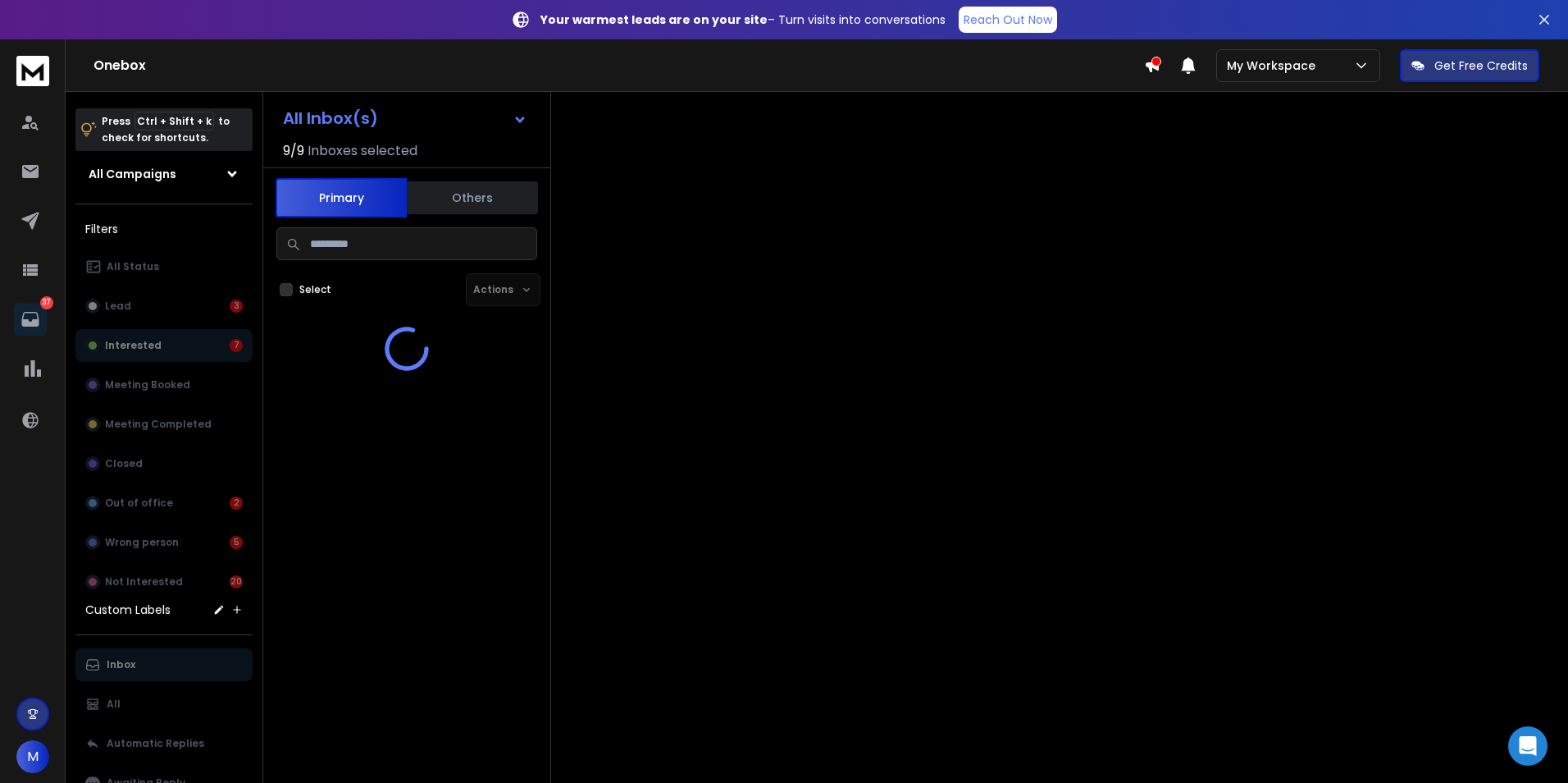
scroll to position [0, 0]
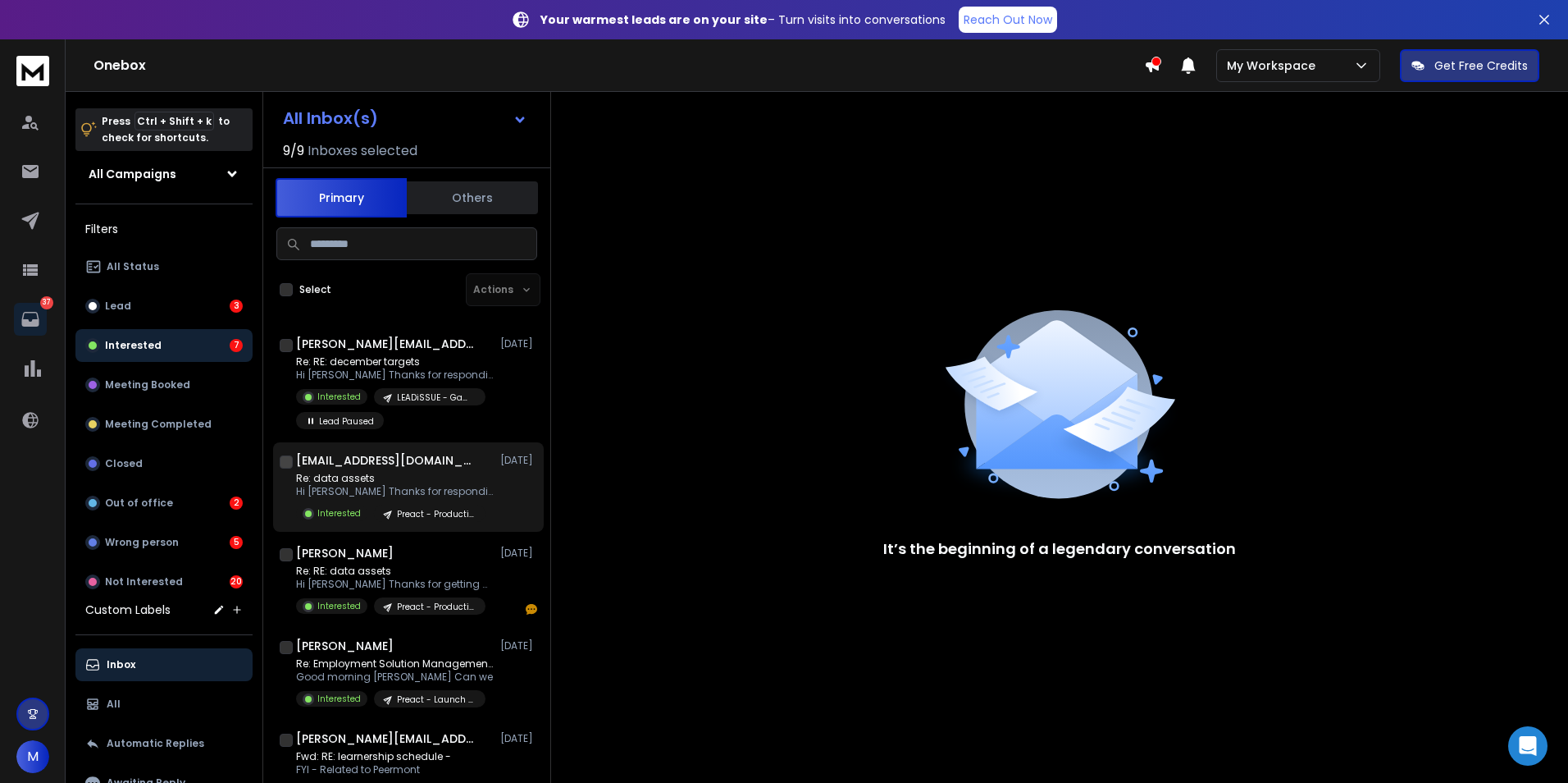
click at [400, 483] on p "Re: data assets" at bounding box center [394, 478] width 197 height 13
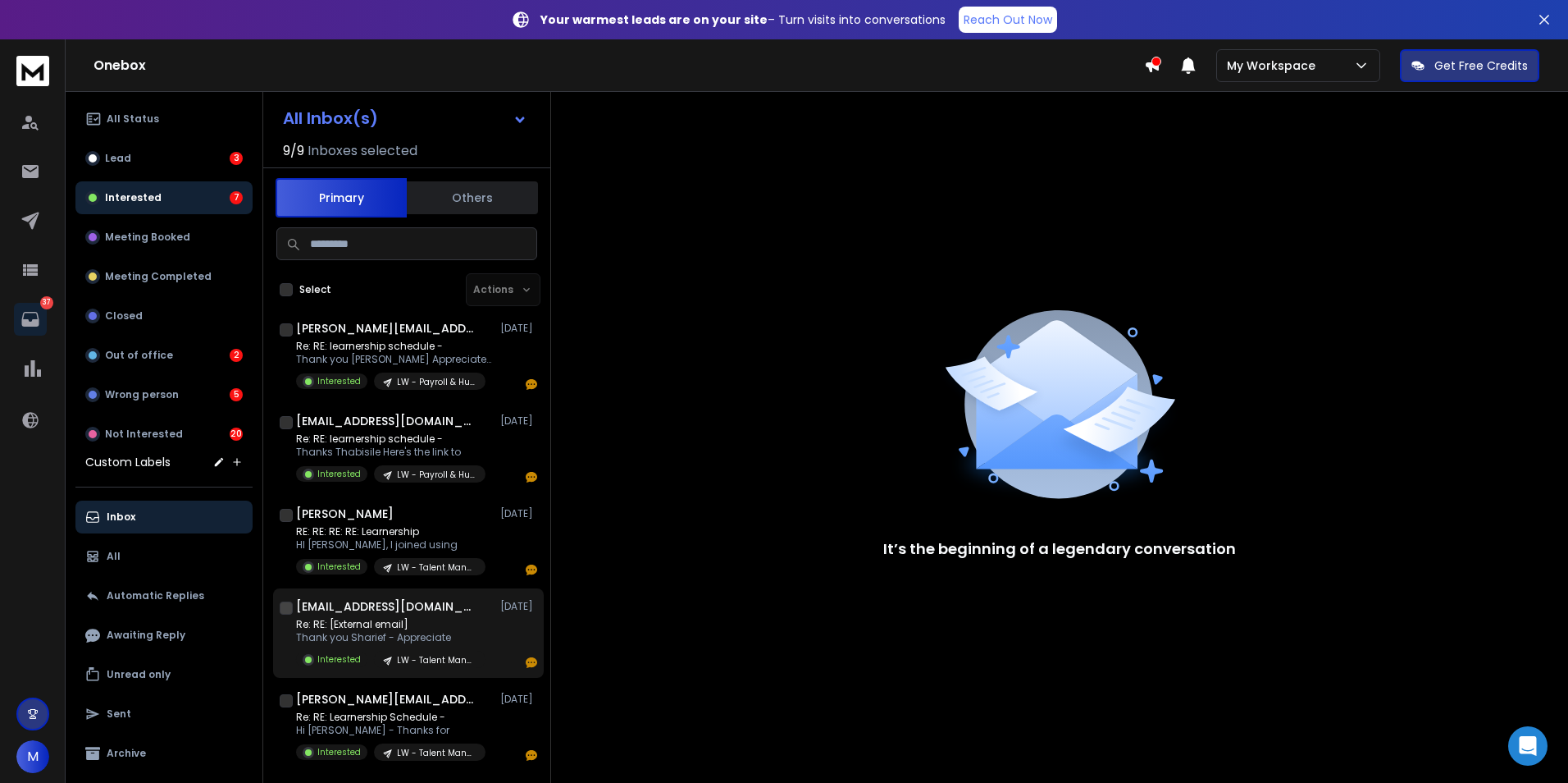
scroll to position [4924, 0]
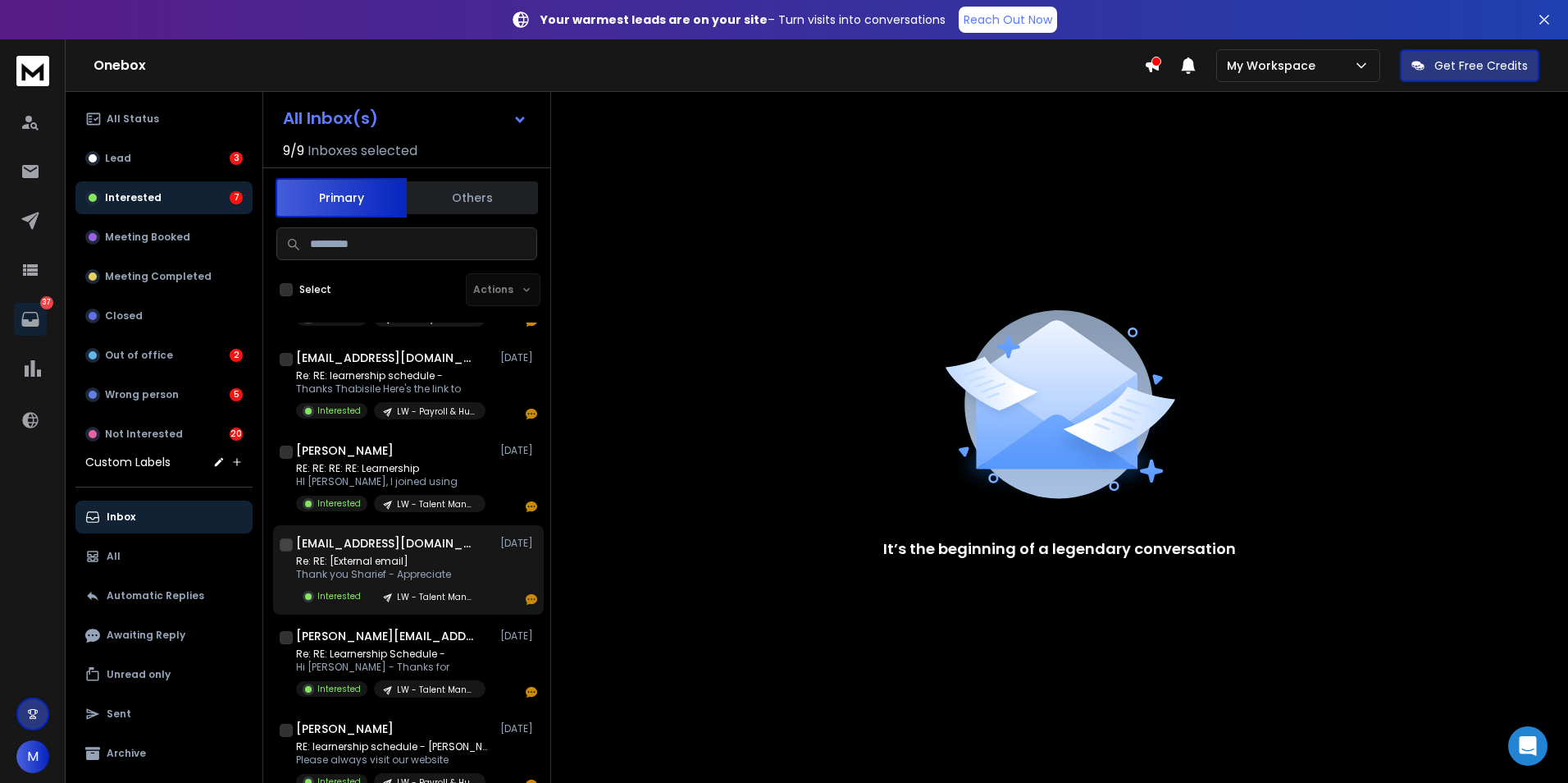
click at [426, 551] on h1 "[EMAIL_ADDRESS][DOMAIN_NAME] +1" at bounding box center [386, 543] width 180 height 17
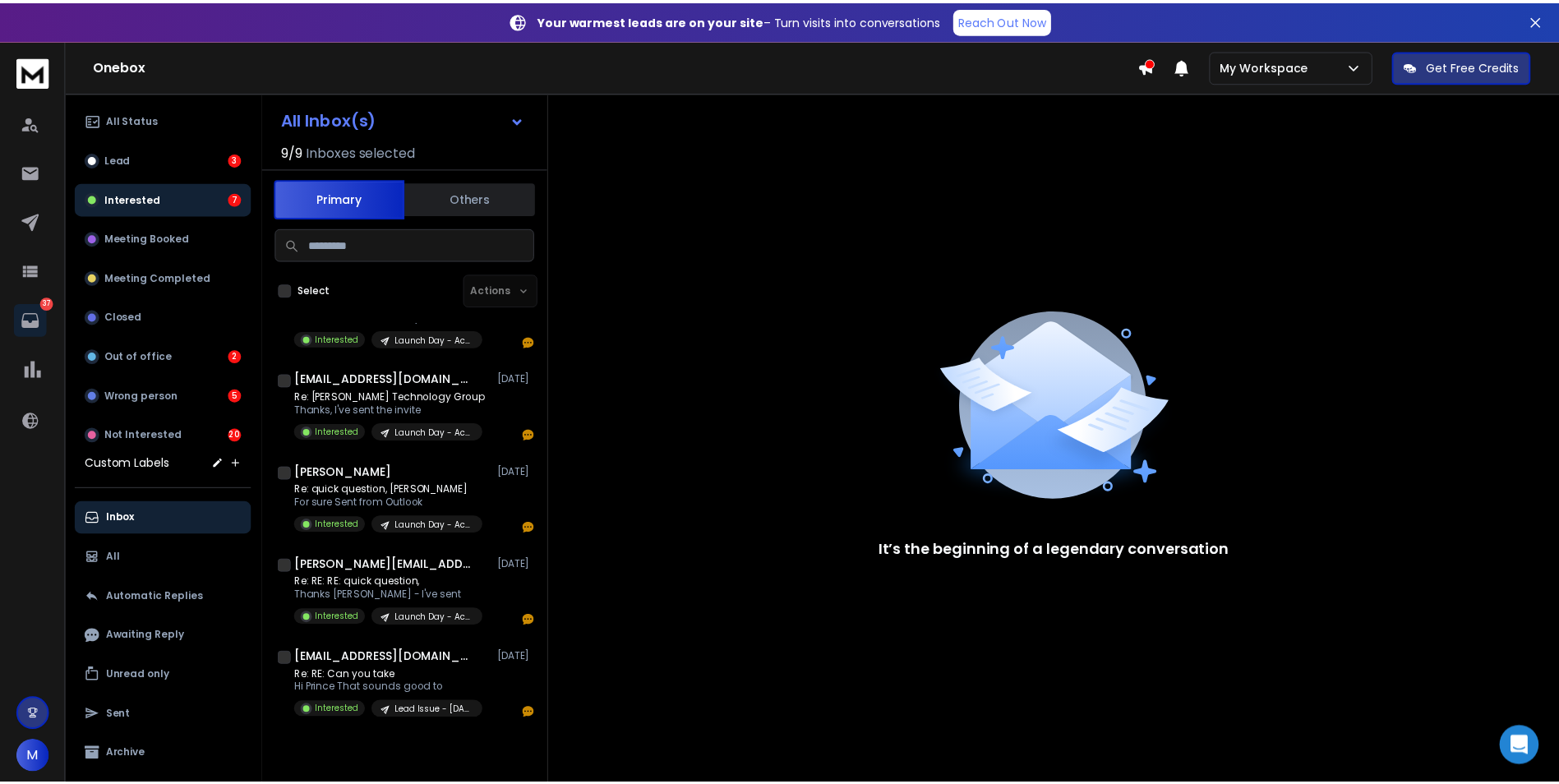
scroll to position [8727, 0]
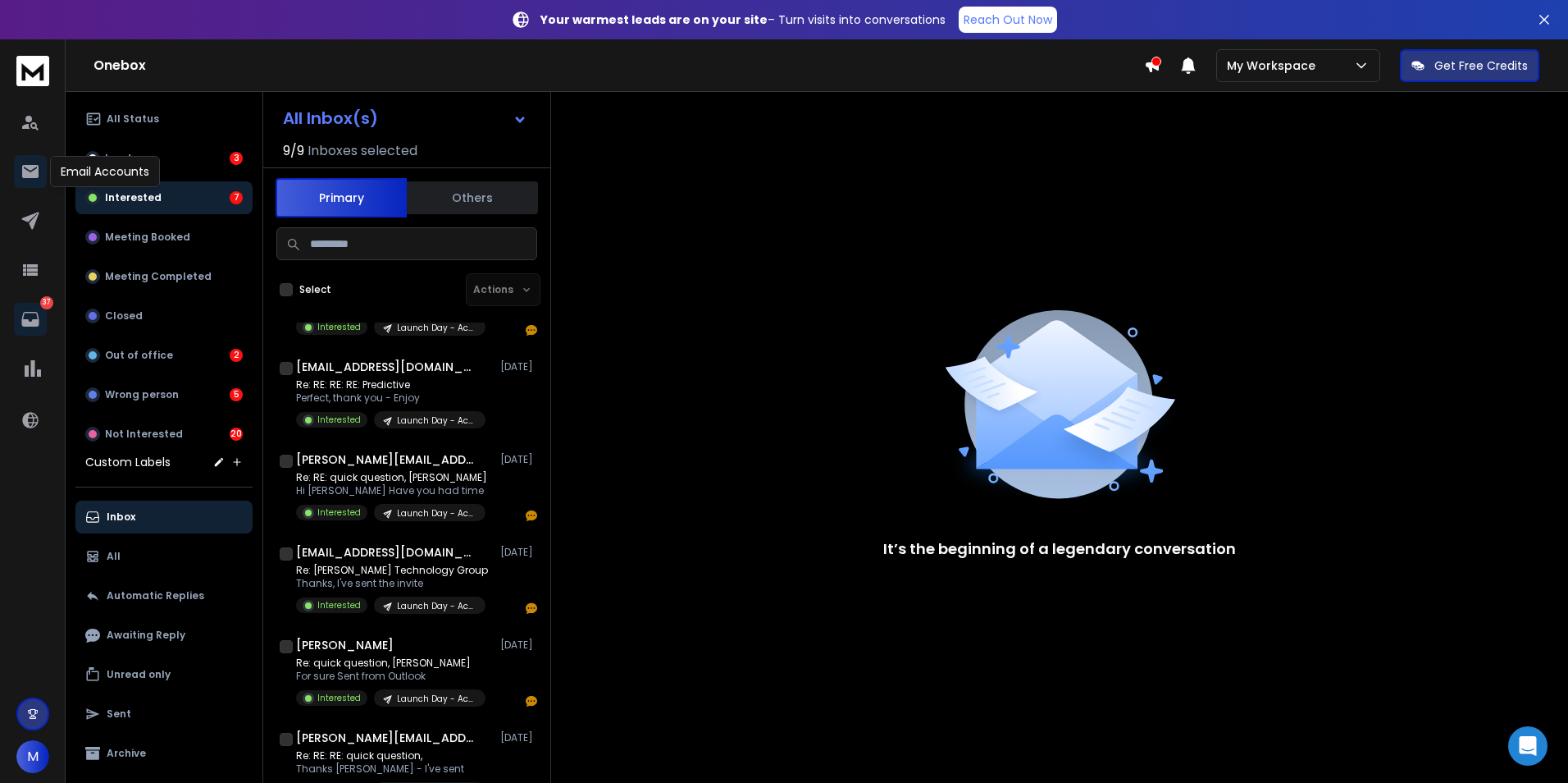
click at [23, 167] on icon at bounding box center [30, 171] width 17 height 13
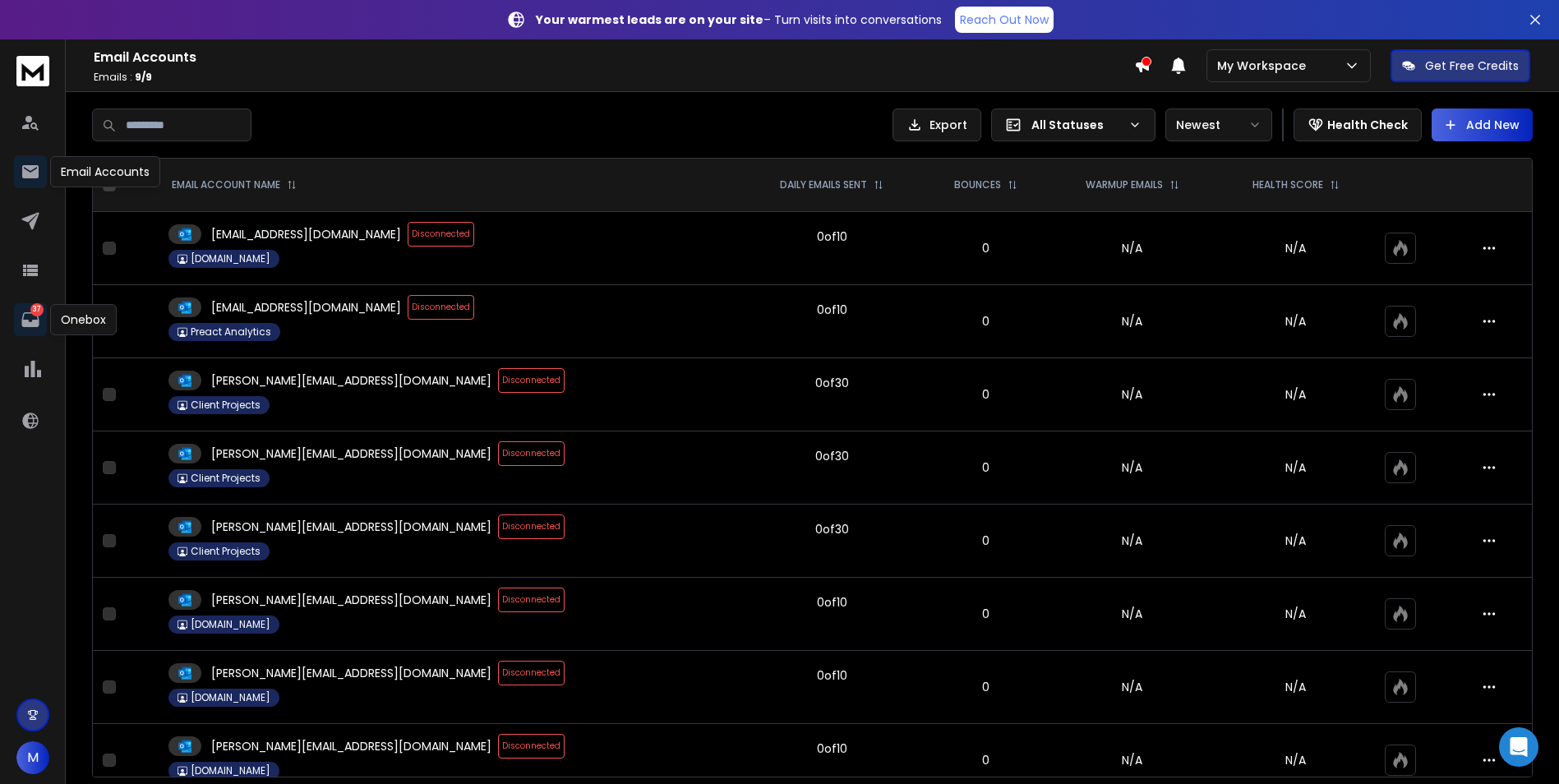
click at [26, 317] on icon at bounding box center [31, 319] width 20 height 20
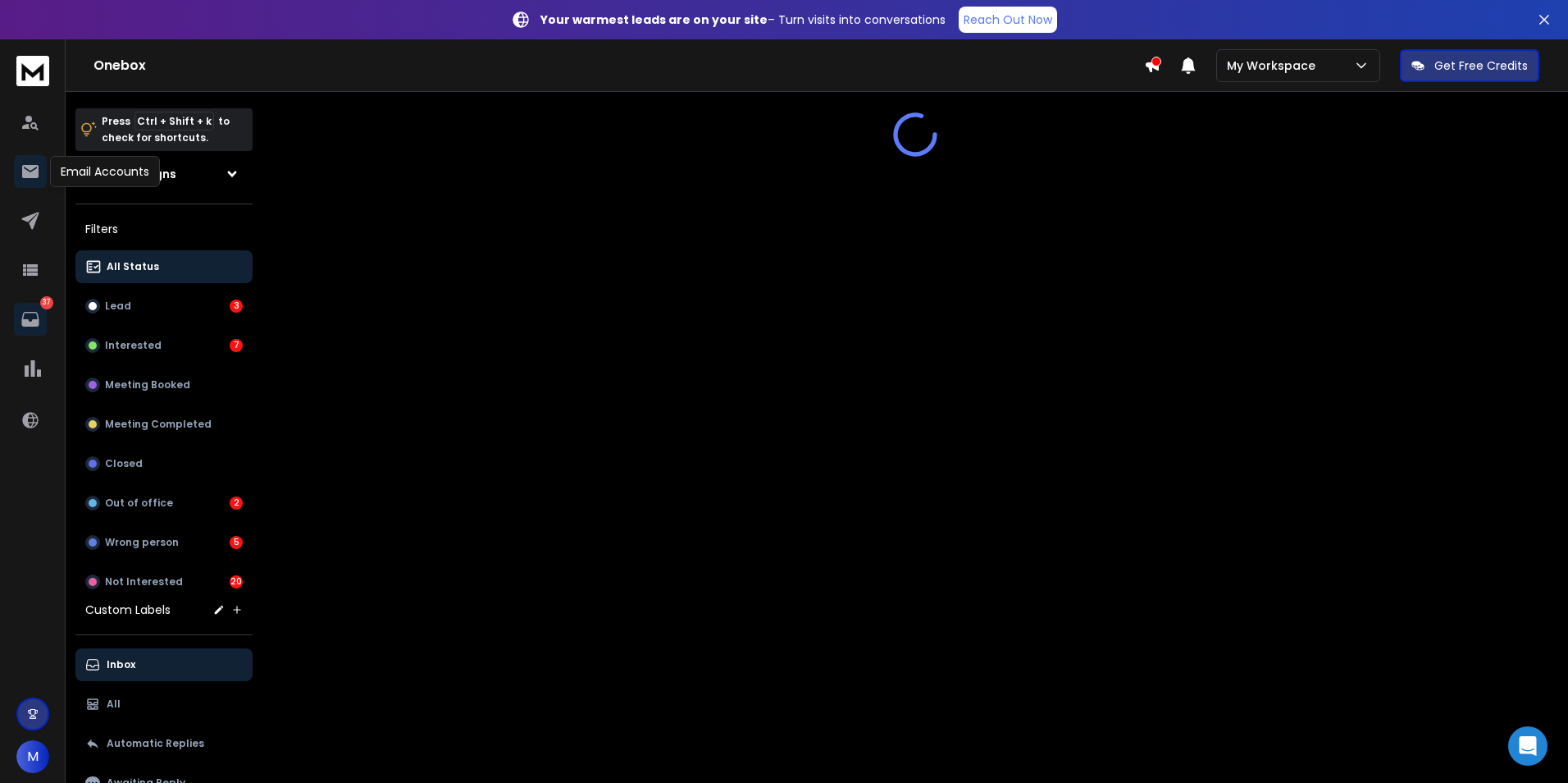
click at [34, 173] on icon at bounding box center [30, 171] width 17 height 13
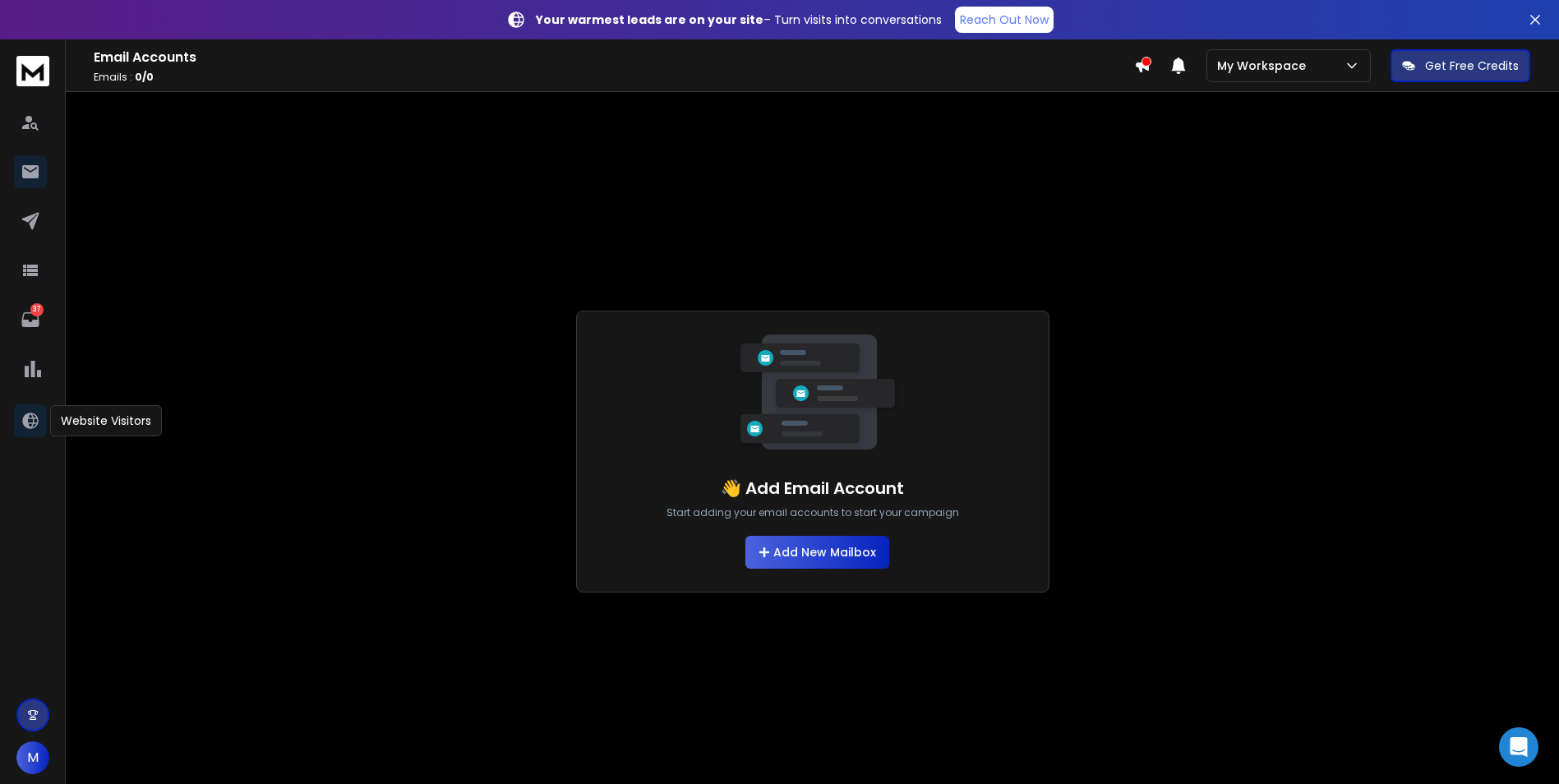
click at [31, 419] on icon at bounding box center [31, 420] width 20 height 20
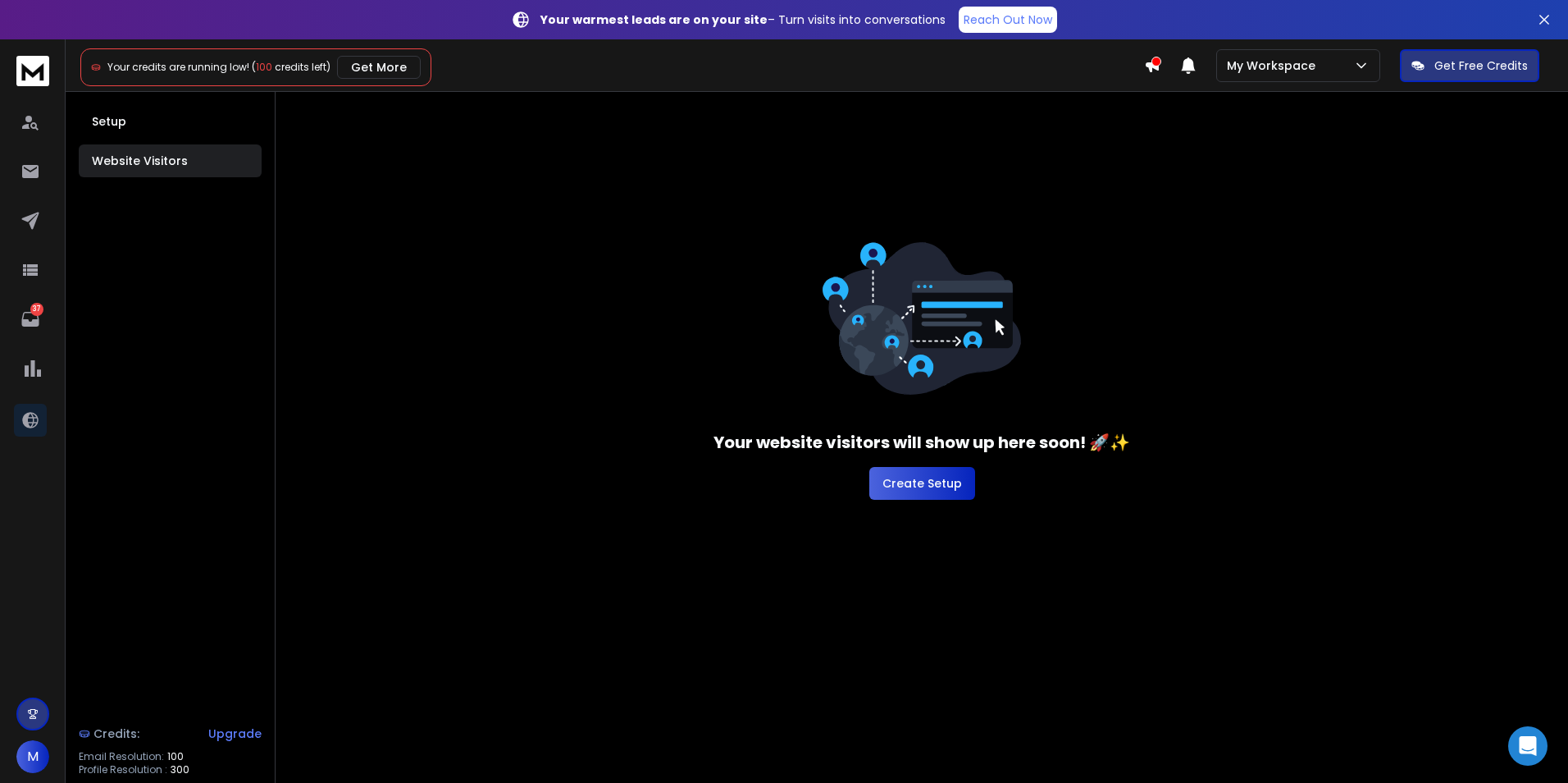
click at [904, 486] on button "Create Setup" at bounding box center [923, 483] width 106 height 33
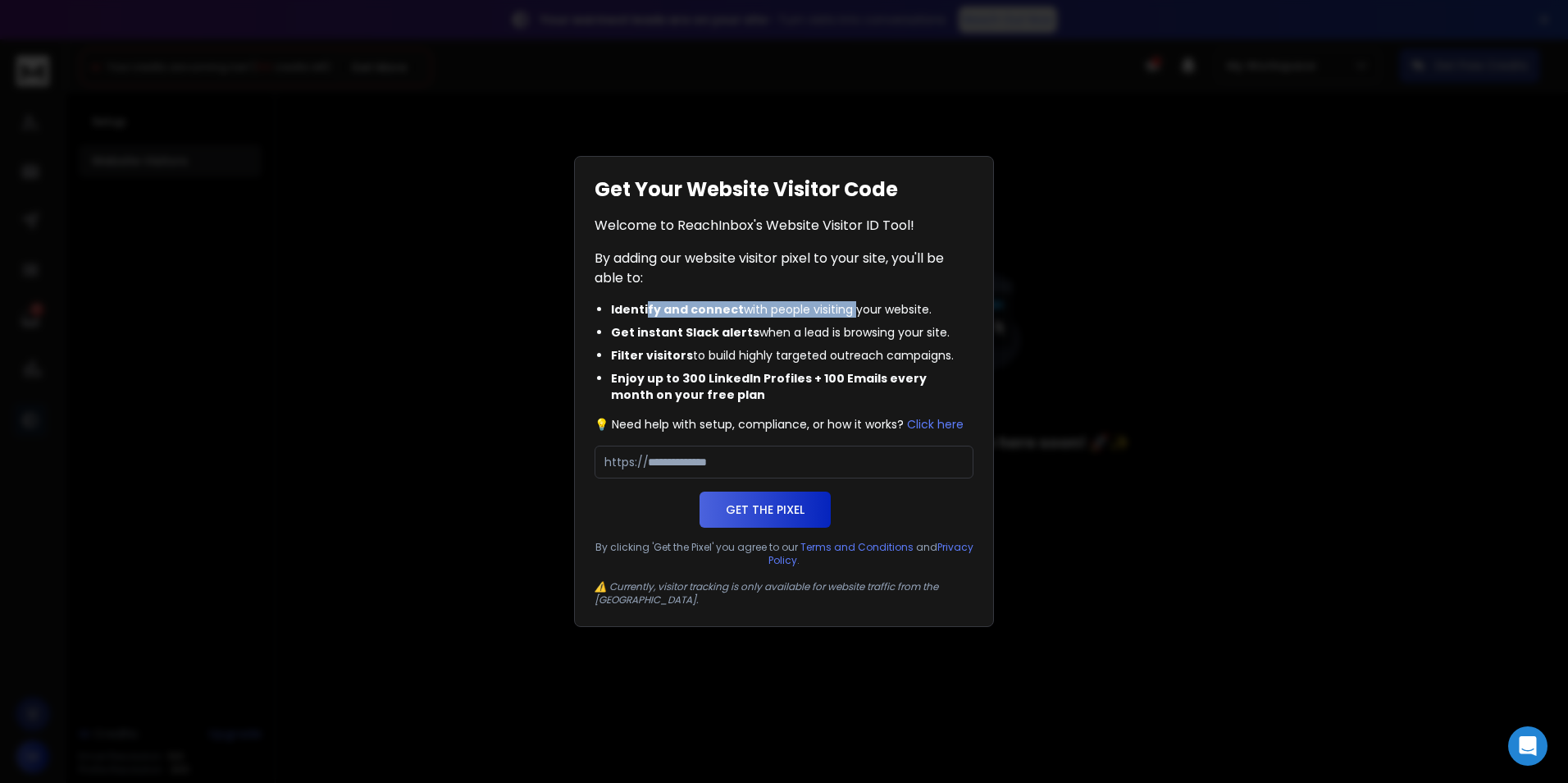
drag, startPoint x: 644, startPoint y: 321, endPoint x: 845, endPoint y: 321, distance: 201.0
click at [845, 318] on li "Identify and connect with people visiting your website." at bounding box center [784, 309] width 347 height 17
drag, startPoint x: 636, startPoint y: 335, endPoint x: 822, endPoint y: 345, distance: 186.3
click at [822, 341] on li "Get instant Slack alerts when a lead is browsing your site." at bounding box center [784, 332] width 347 height 17
click at [643, 349] on ul "Identify and connect with people visiting your website. Get instant Slack alert…" at bounding box center [784, 352] width 379 height 102
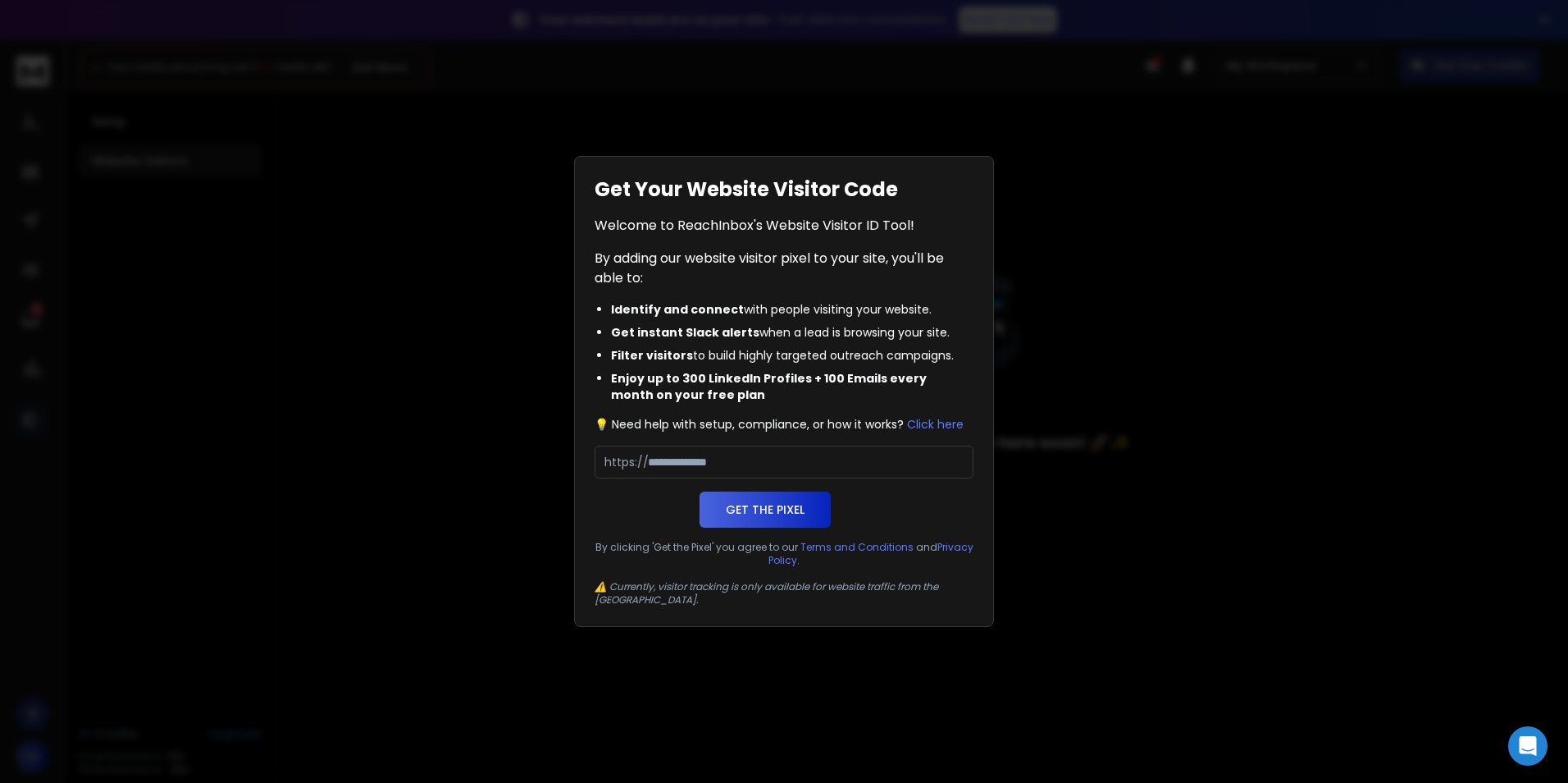
click at [780, 473] on input "text" at bounding box center [784, 462] width 379 height 33
click at [945, 432] on button "Click here" at bounding box center [935, 424] width 57 height 17
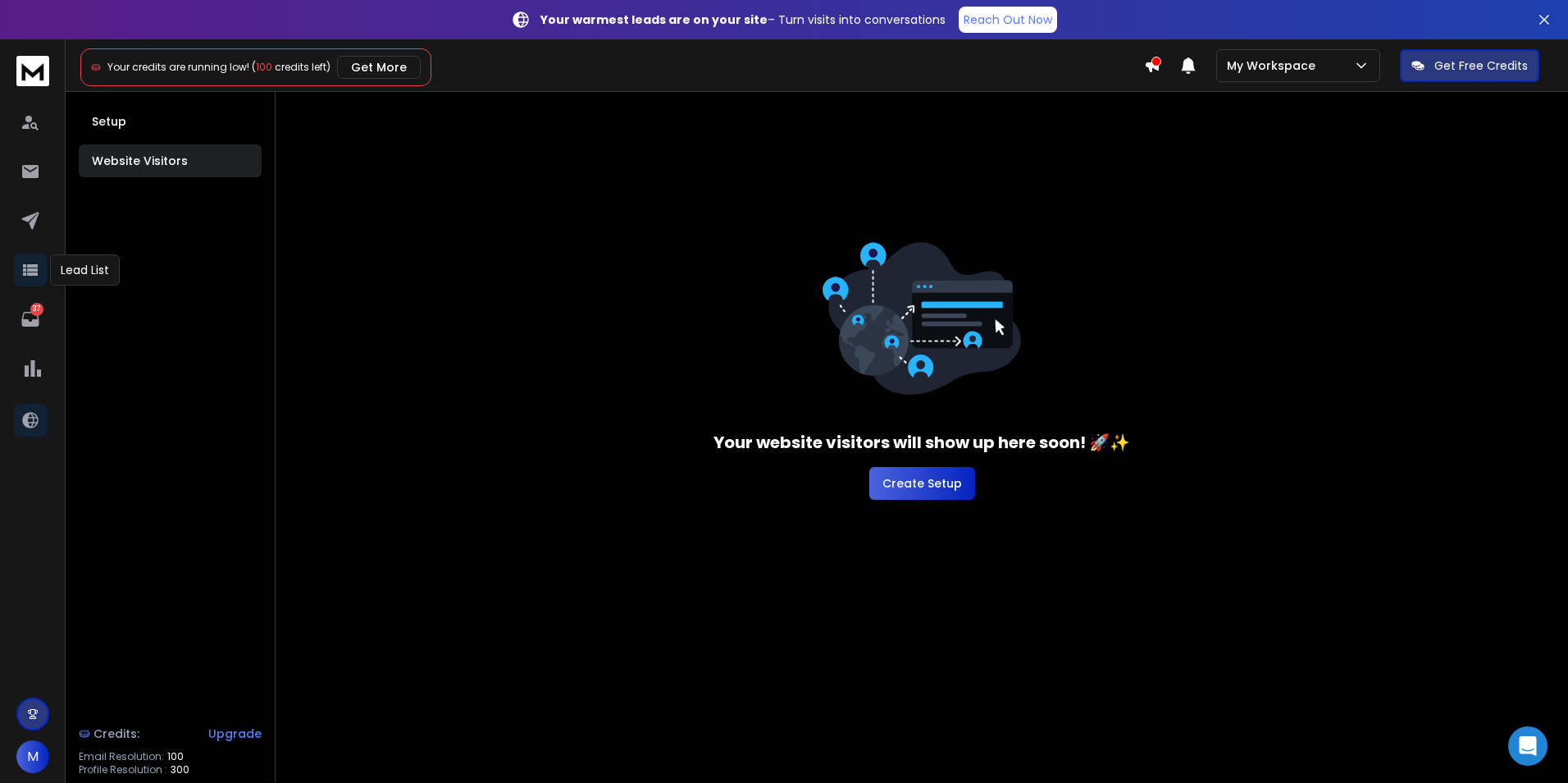
click at [30, 276] on icon at bounding box center [30, 270] width 20 height 20
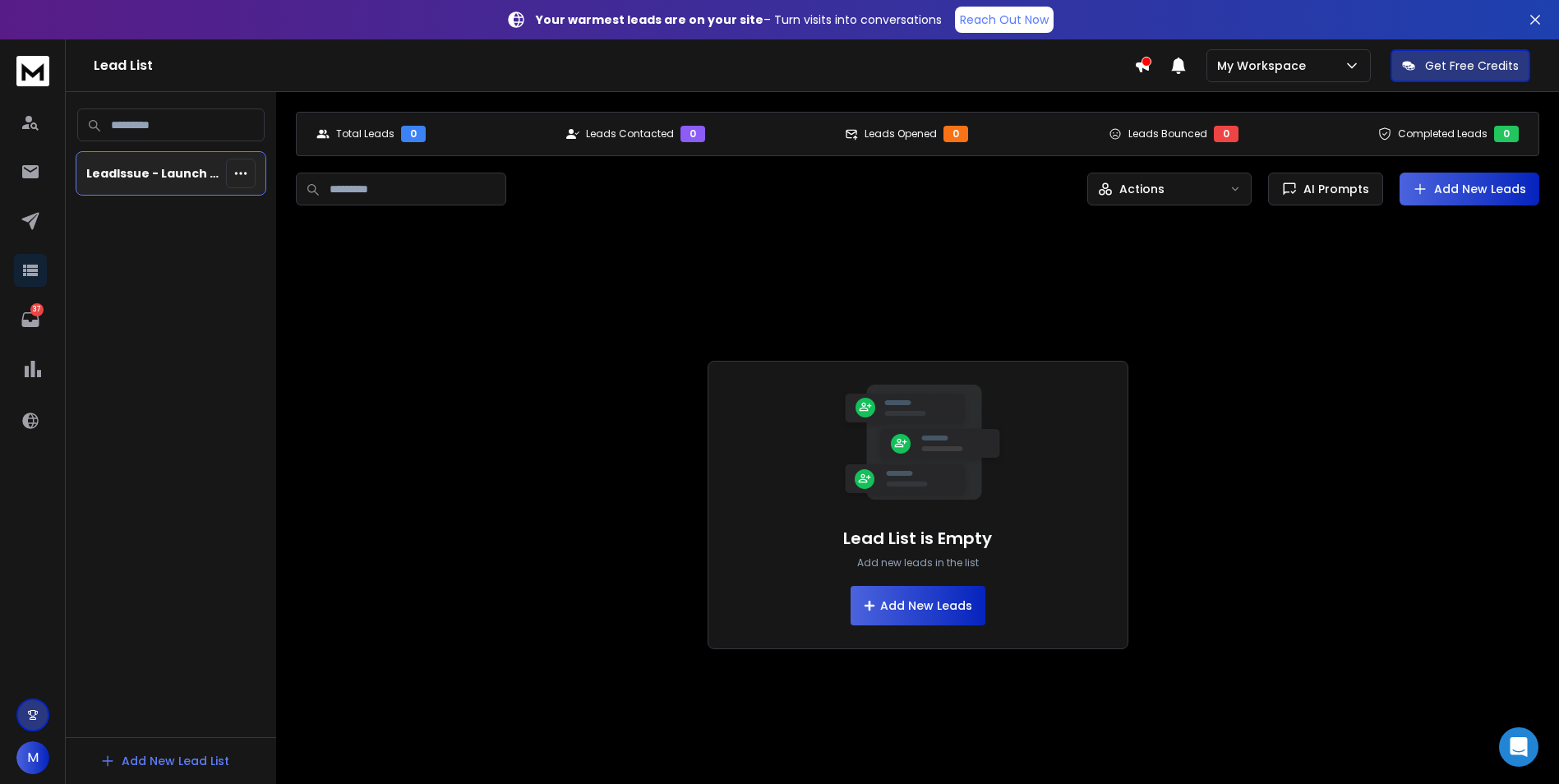
click at [242, 175] on icon "button" at bounding box center [241, 173] width 15 height 15
click at [468, 398] on div "Lead List is Empty Add new leads in the list Add New Leads" at bounding box center [917, 505] width 1243 height 289
click at [36, 222] on icon at bounding box center [30, 221] width 17 height 17
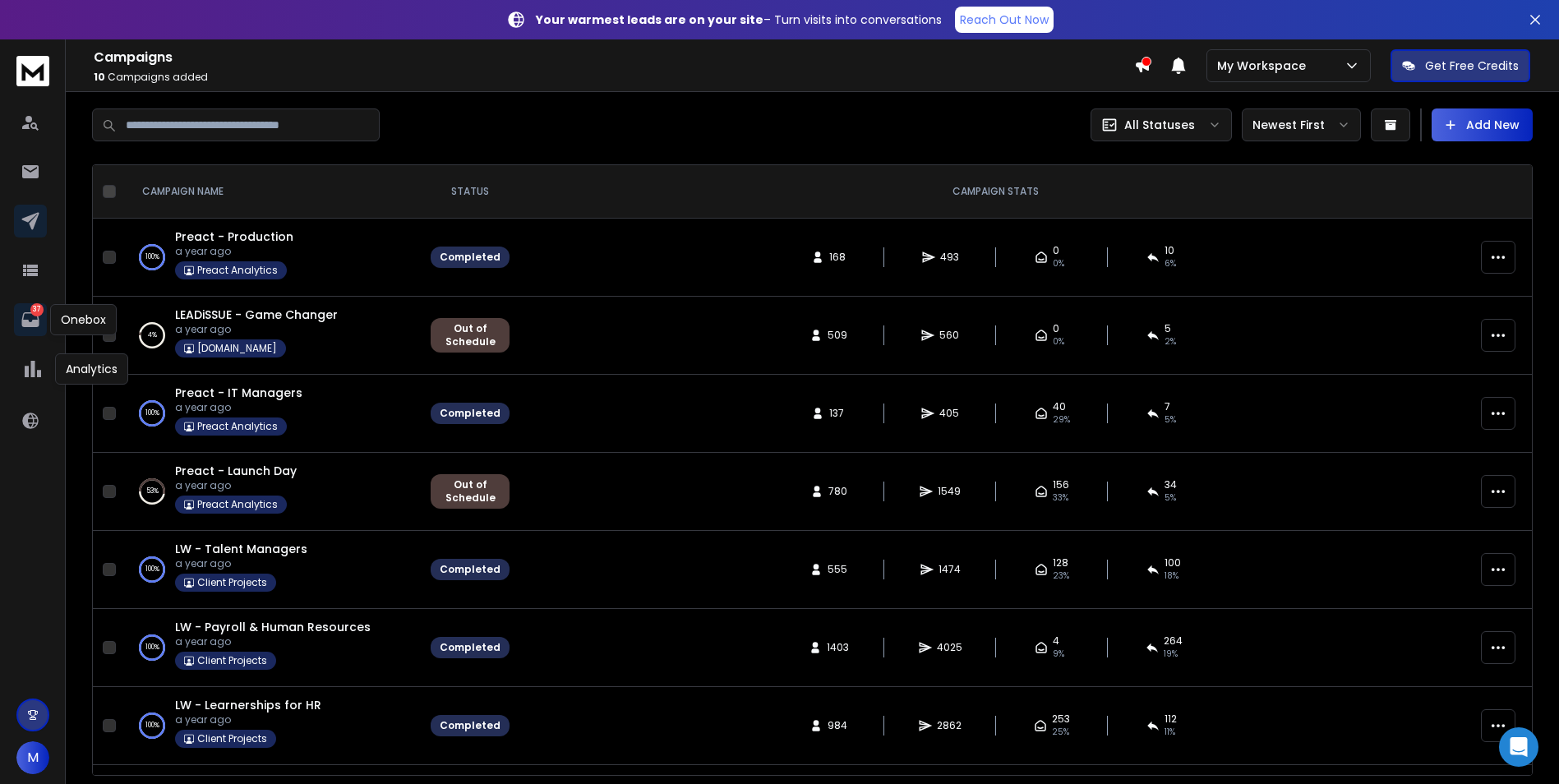
click at [34, 319] on icon at bounding box center [31, 319] width 20 height 20
